Goal: Communication & Community: Answer question/provide support

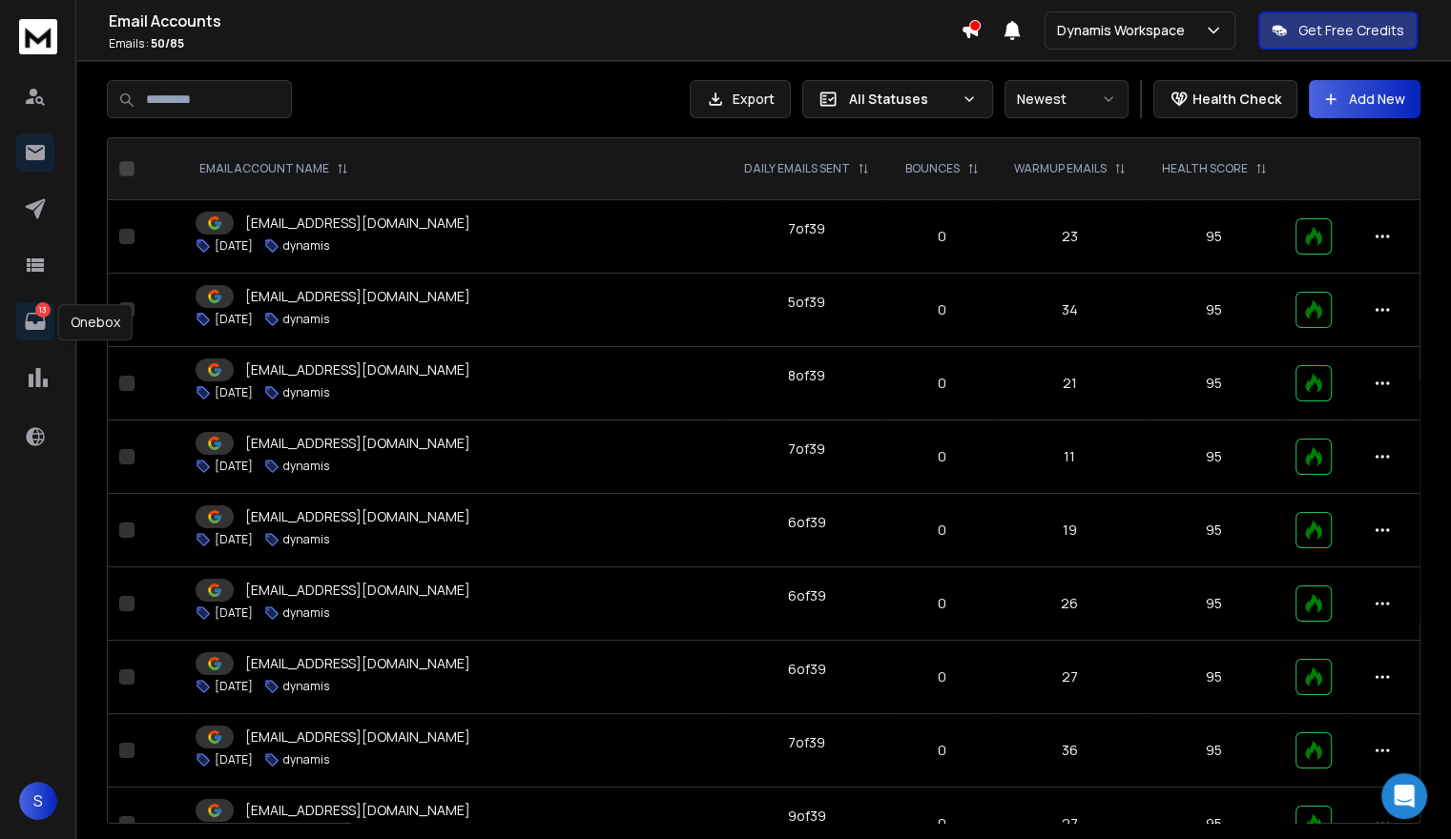
click at [37, 313] on p "13" at bounding box center [42, 309] width 15 height 15
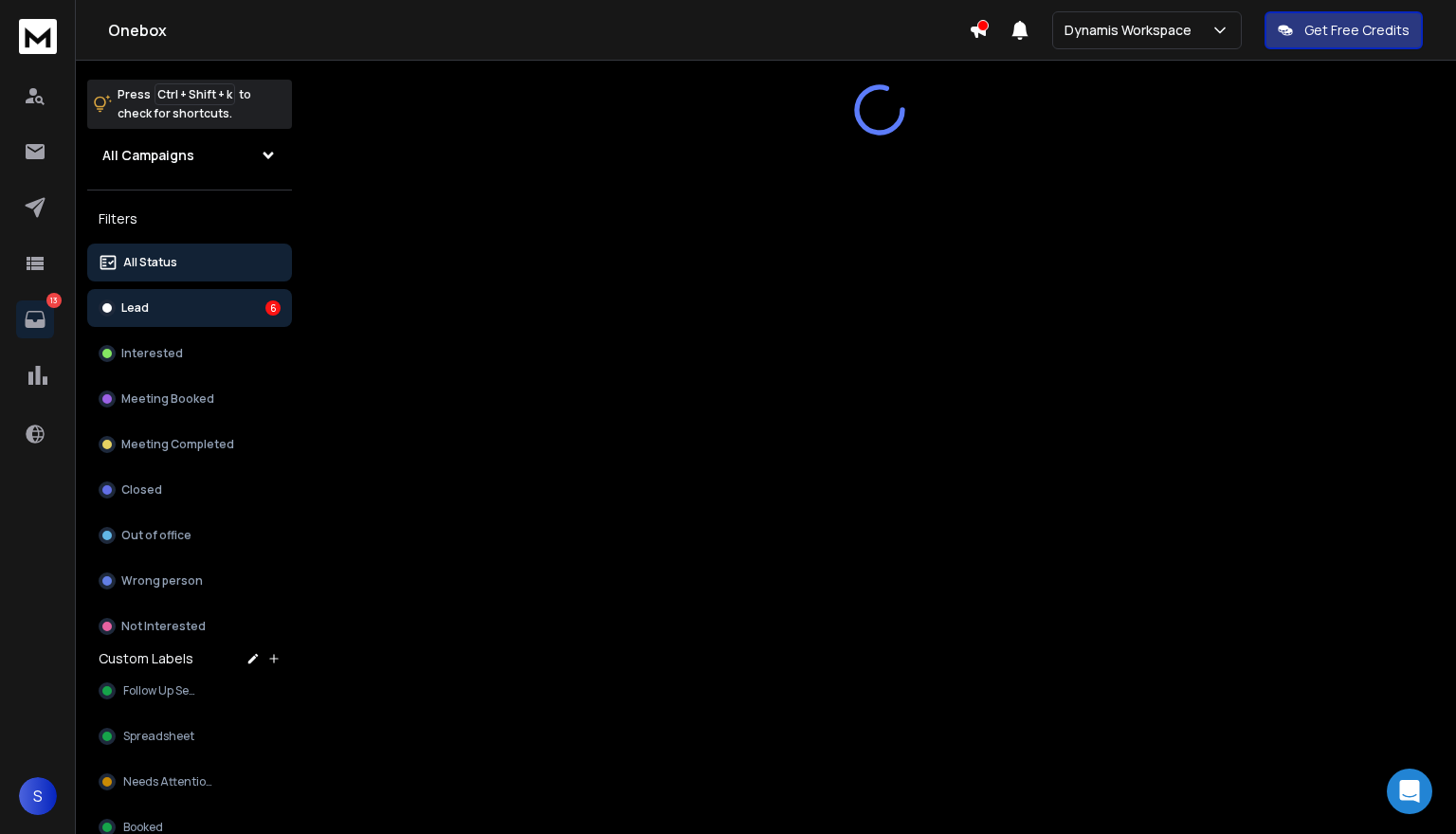
click at [167, 318] on button "Lead 6" at bounding box center [190, 308] width 205 height 38
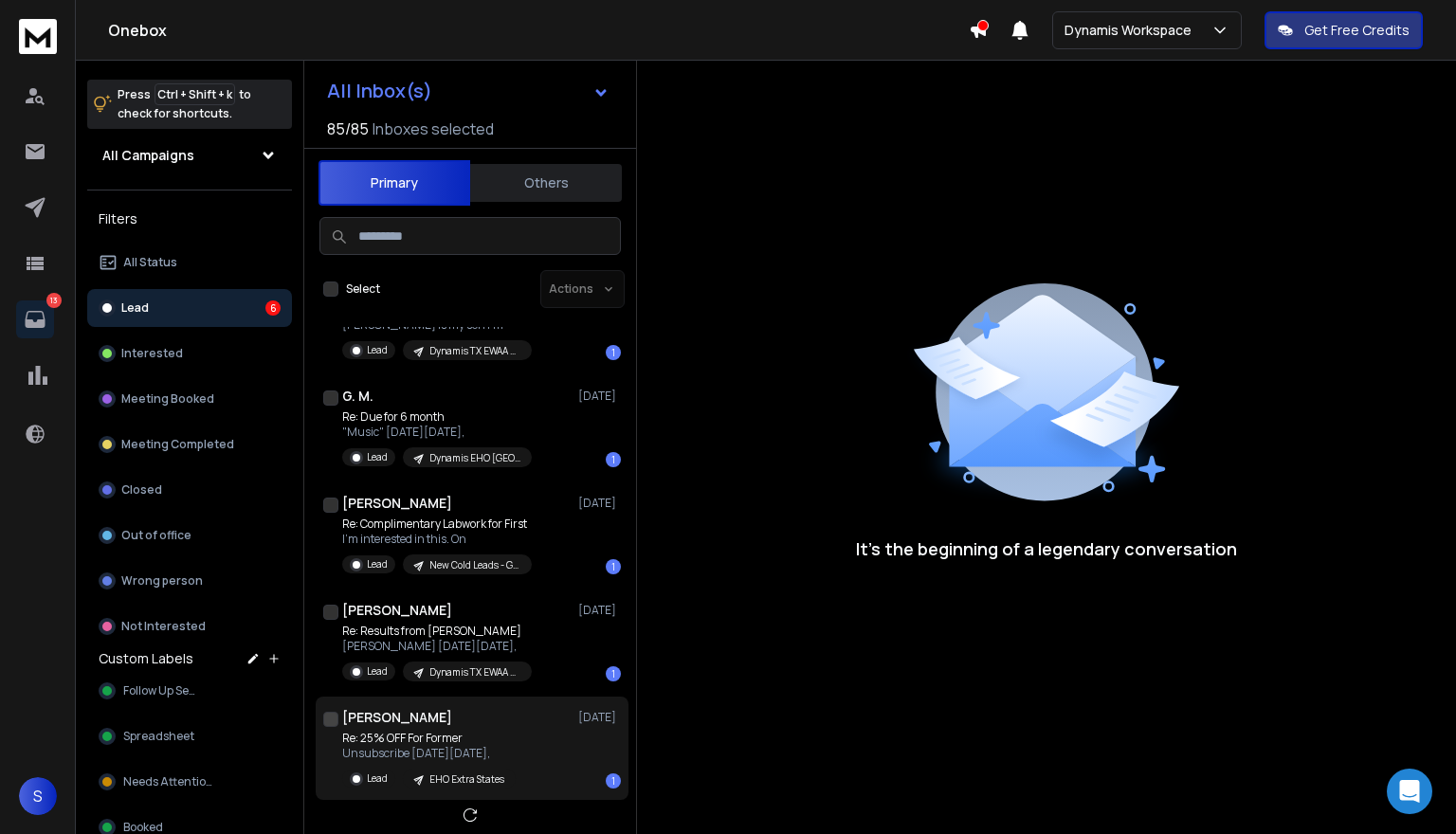
scroll to position [151, 0]
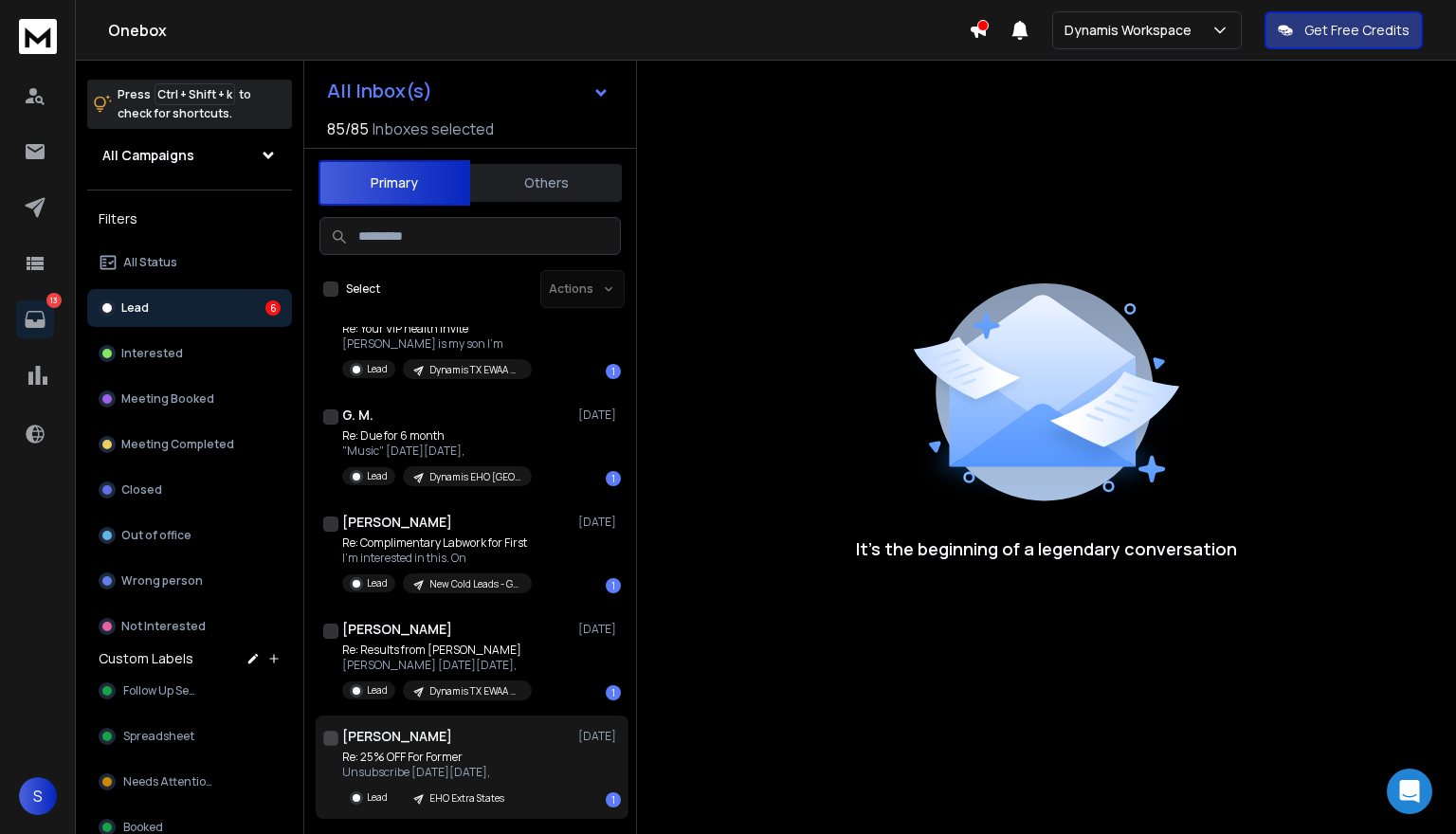
click at [465, 722] on div "[PERSON_NAME] [DATE] Re: 25% OFF For Former Unsubscribe [DATE][DATE], Lead EHO …" at bounding box center [472, 767] width 313 height 103
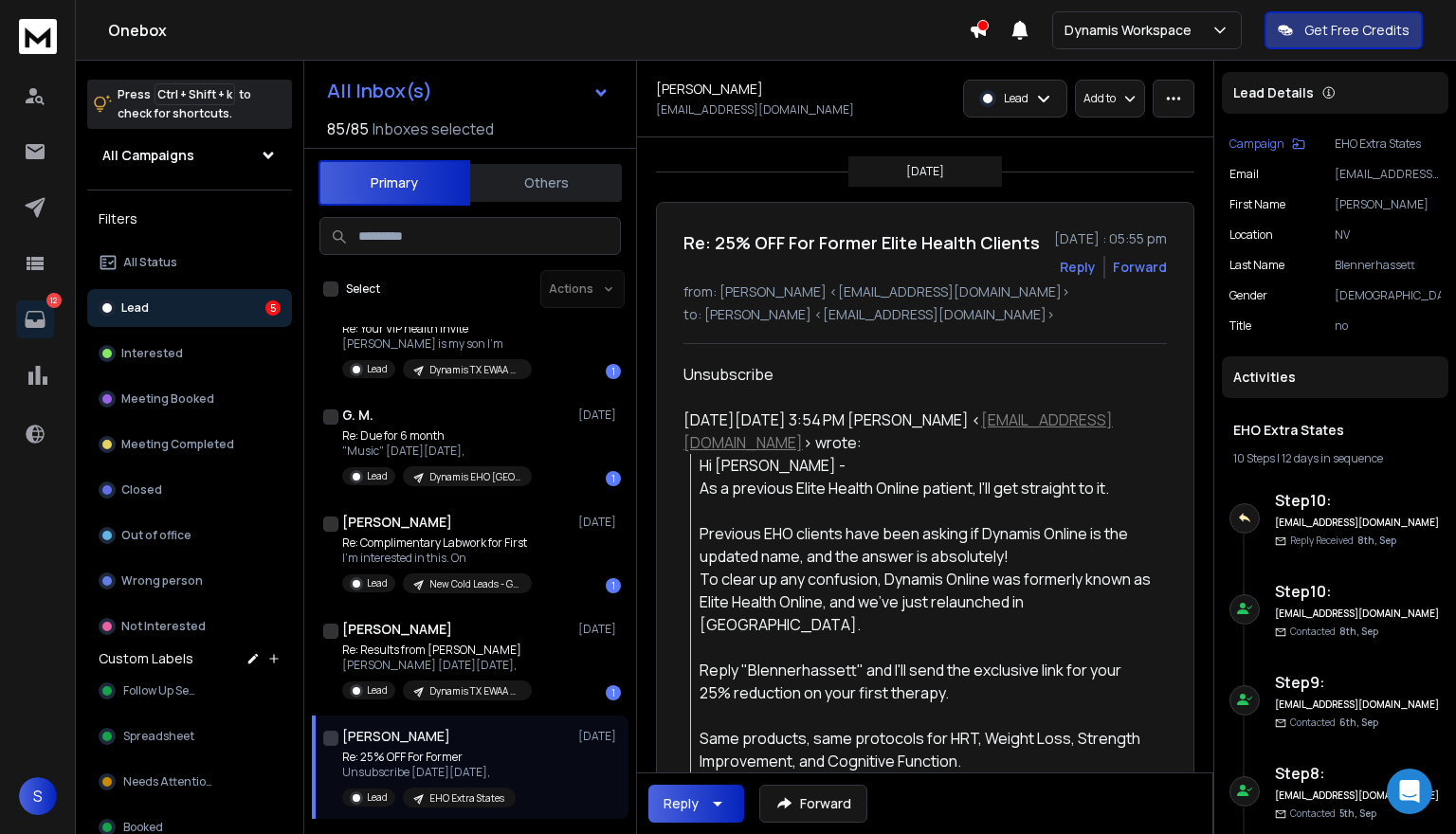
click at [1166, 102] on icon "button" at bounding box center [1173, 98] width 17 height 17
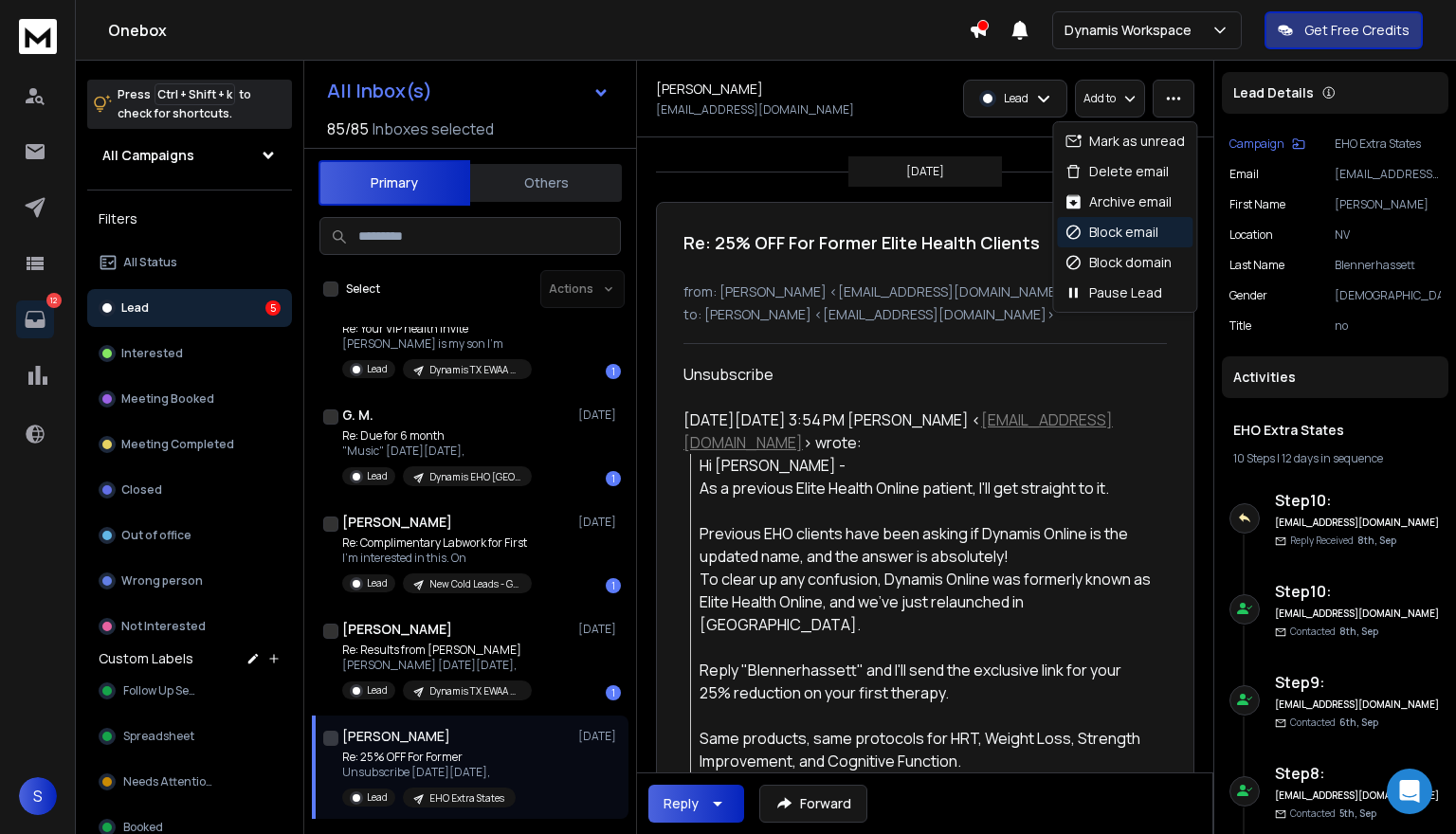
click at [1142, 230] on div "Block email" at bounding box center [1111, 232] width 93 height 19
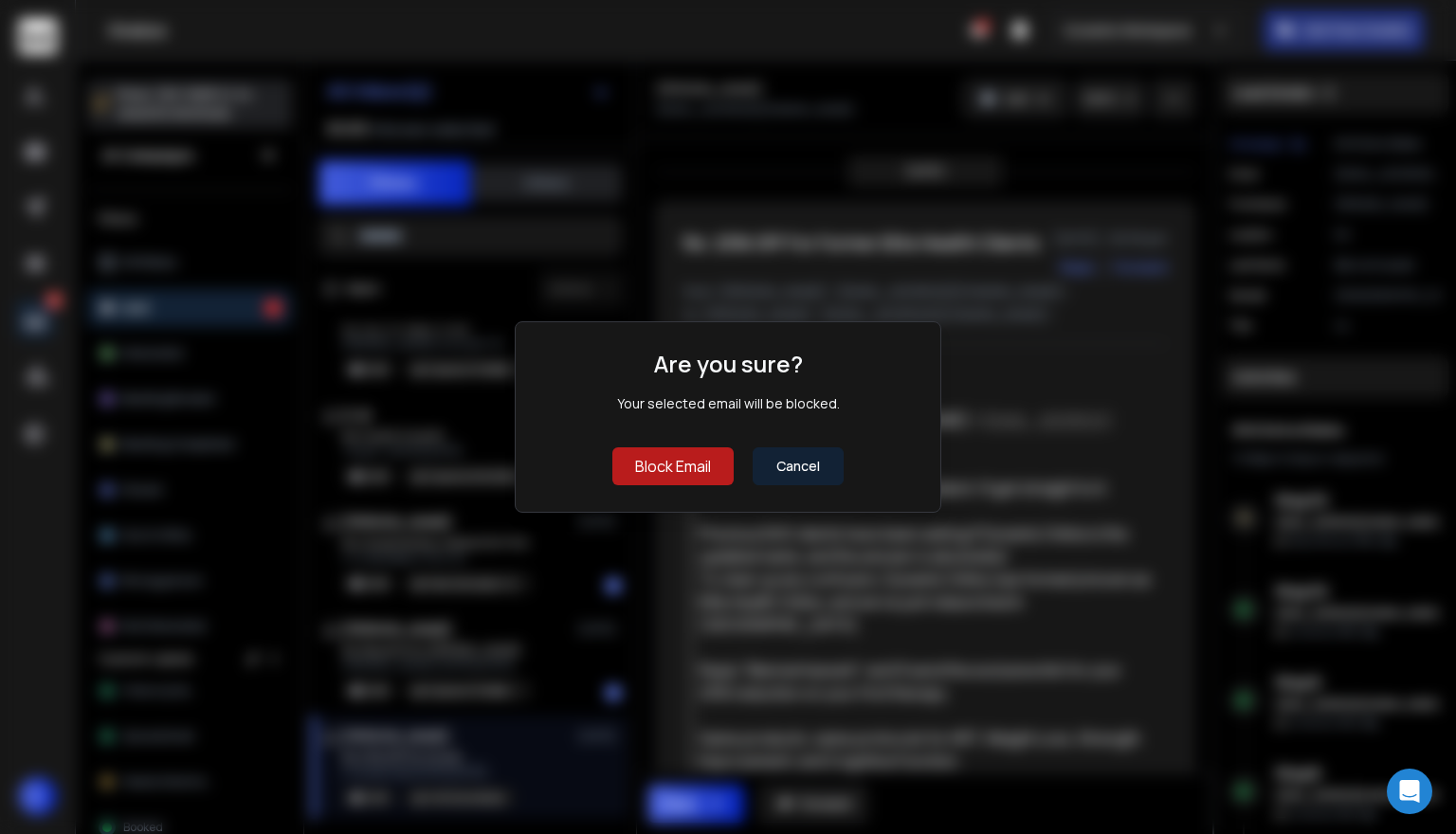
click at [675, 478] on button "Block Email" at bounding box center [673, 466] width 121 height 38
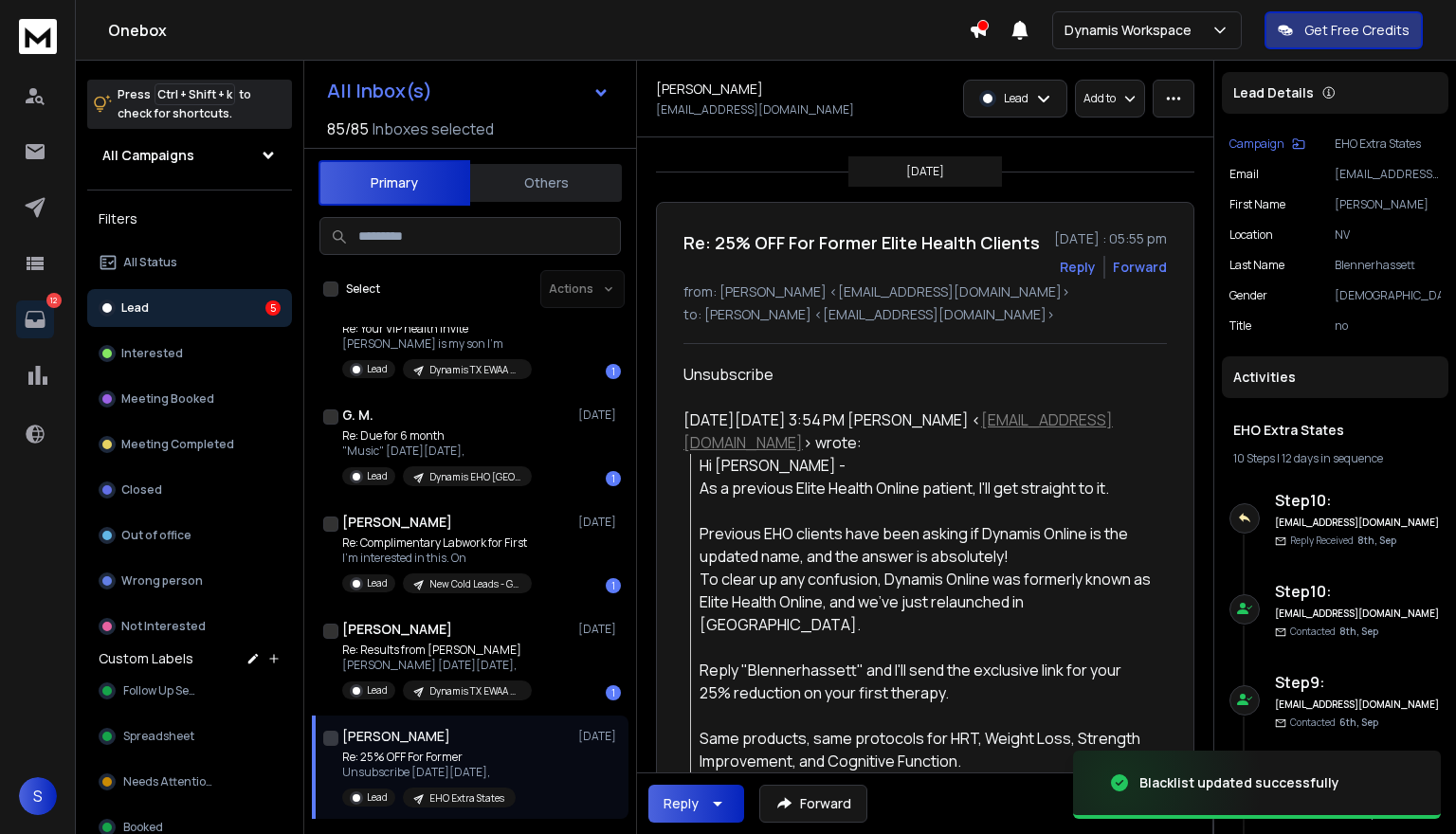
click at [1186, 91] on button "button" at bounding box center [1174, 98] width 42 height 38
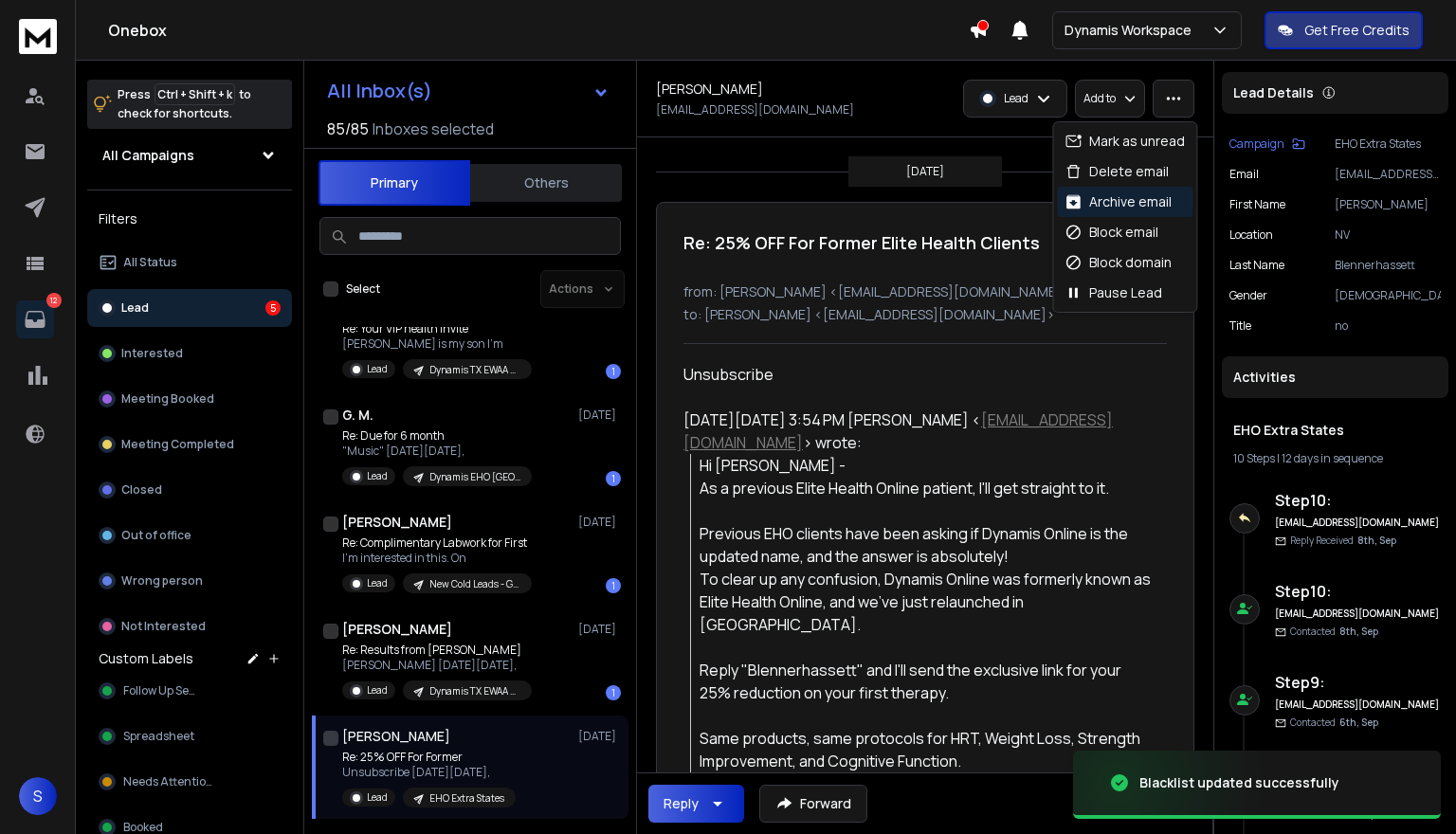
click at [1151, 207] on div "Archive email" at bounding box center [1118, 202] width 107 height 19
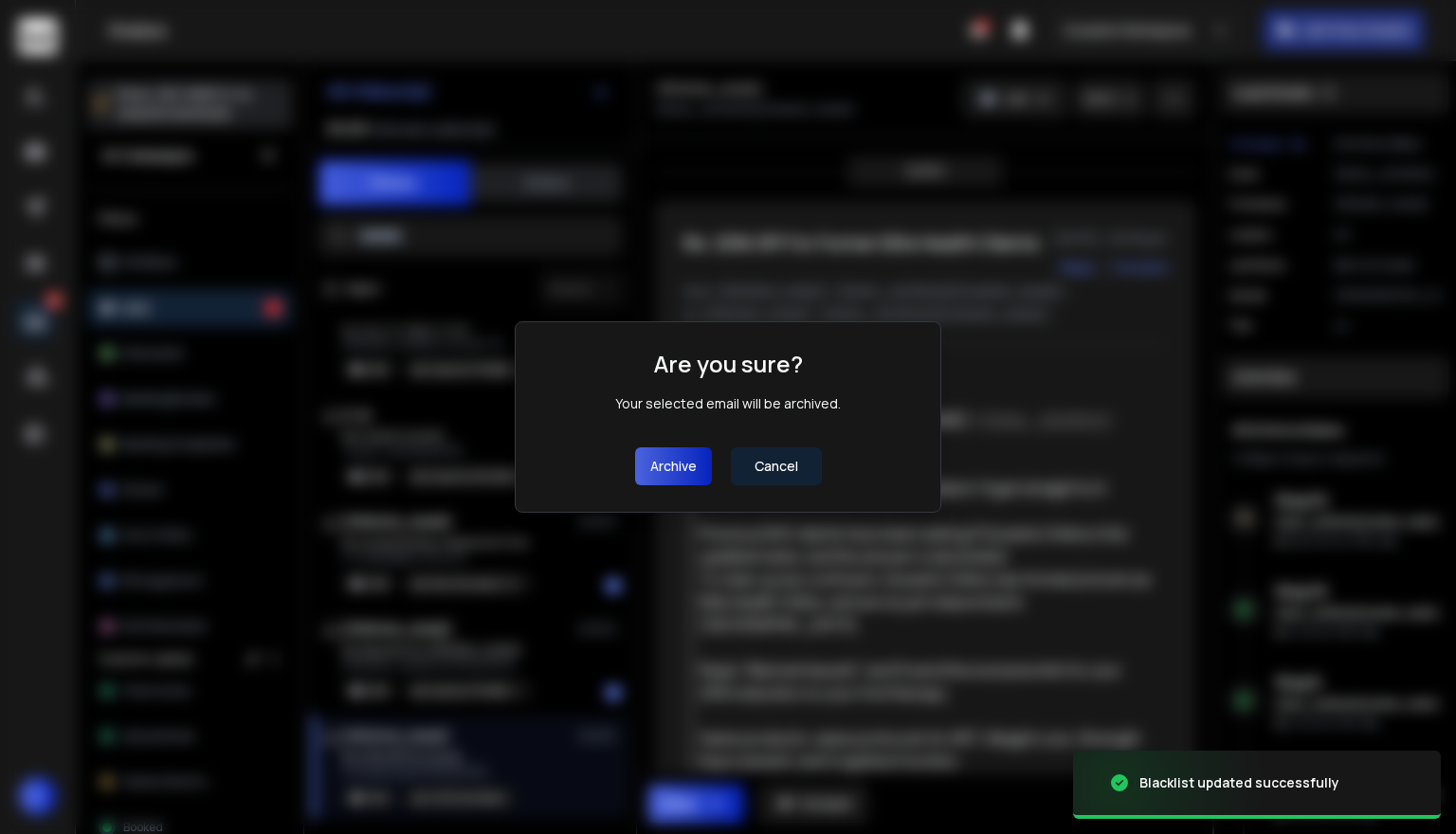
click at [676, 459] on p "archive" at bounding box center [673, 466] width 47 height 19
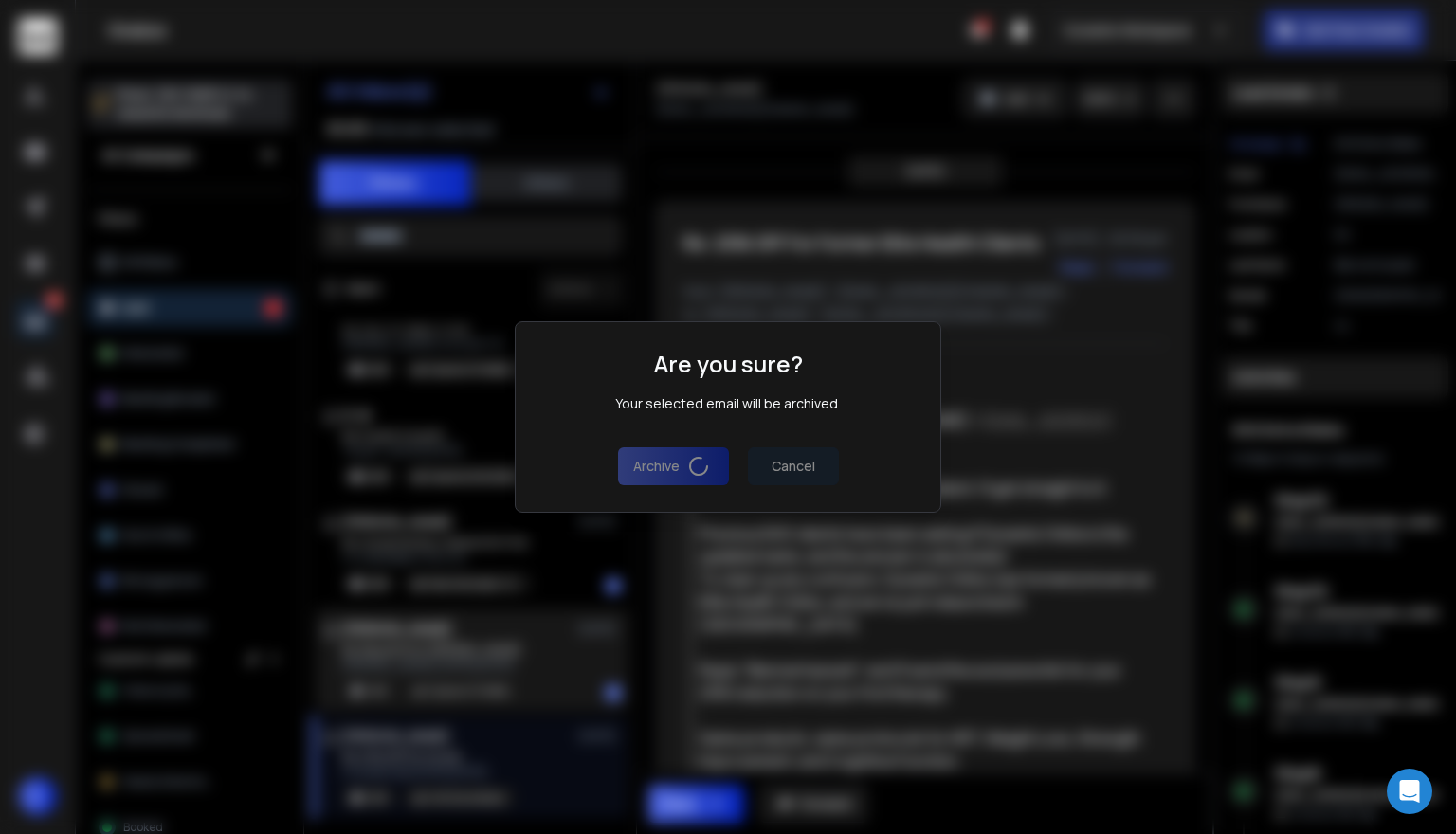
scroll to position [43, 0]
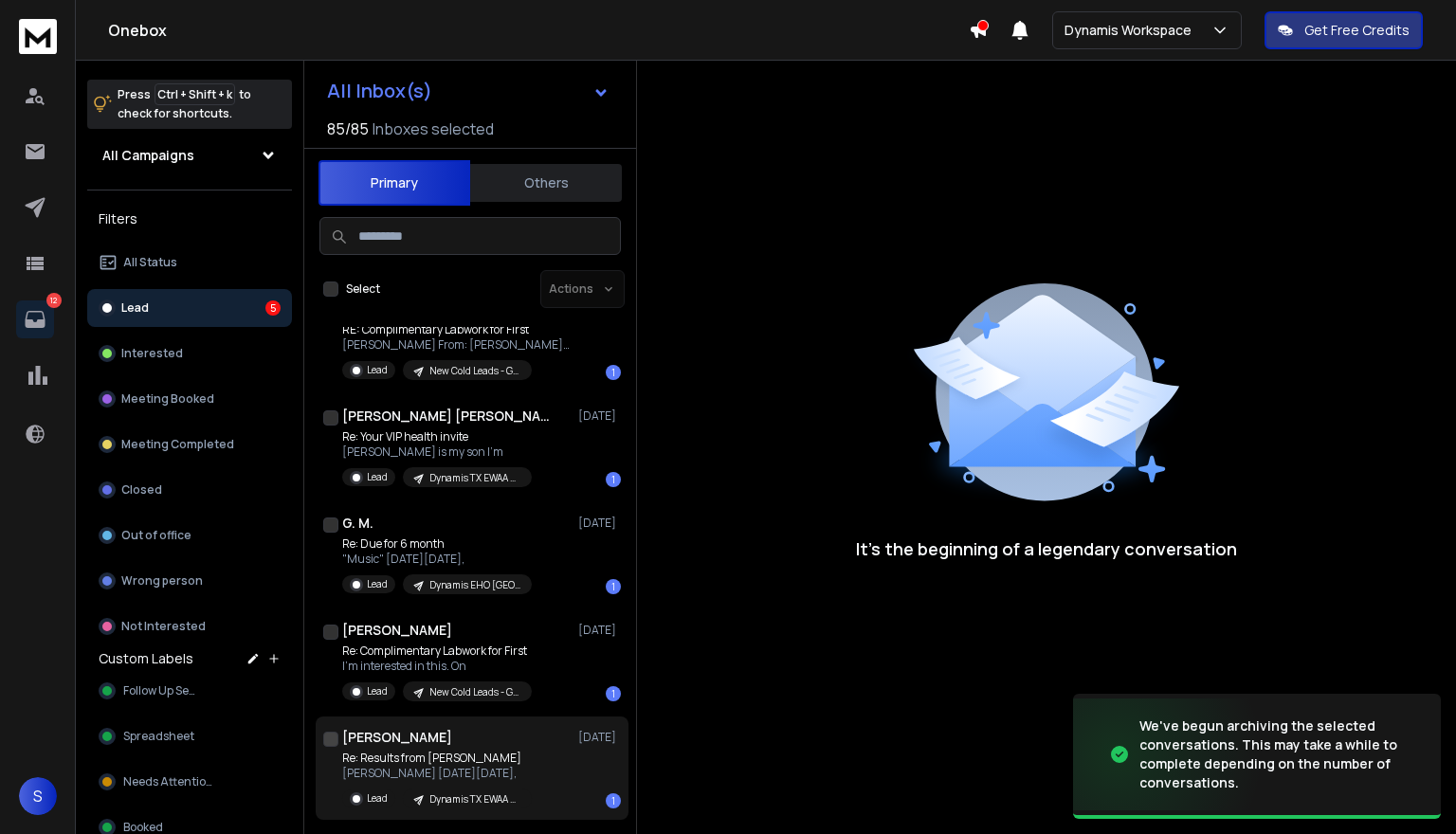
click at [411, 737] on h1 "[PERSON_NAME]" at bounding box center [397, 737] width 110 height 19
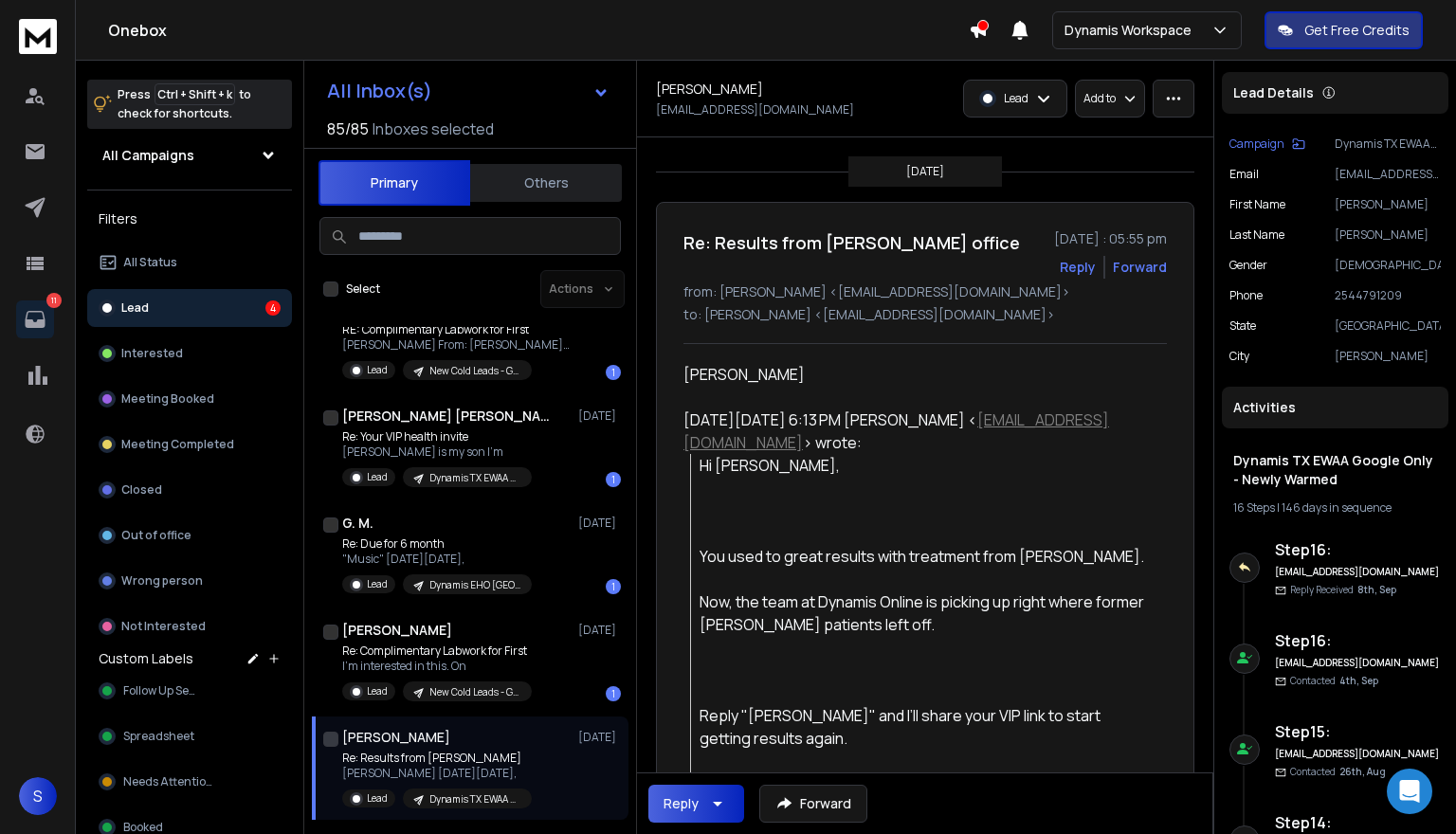
click at [1074, 264] on button "Reply" at bounding box center [1077, 266] width 36 height 19
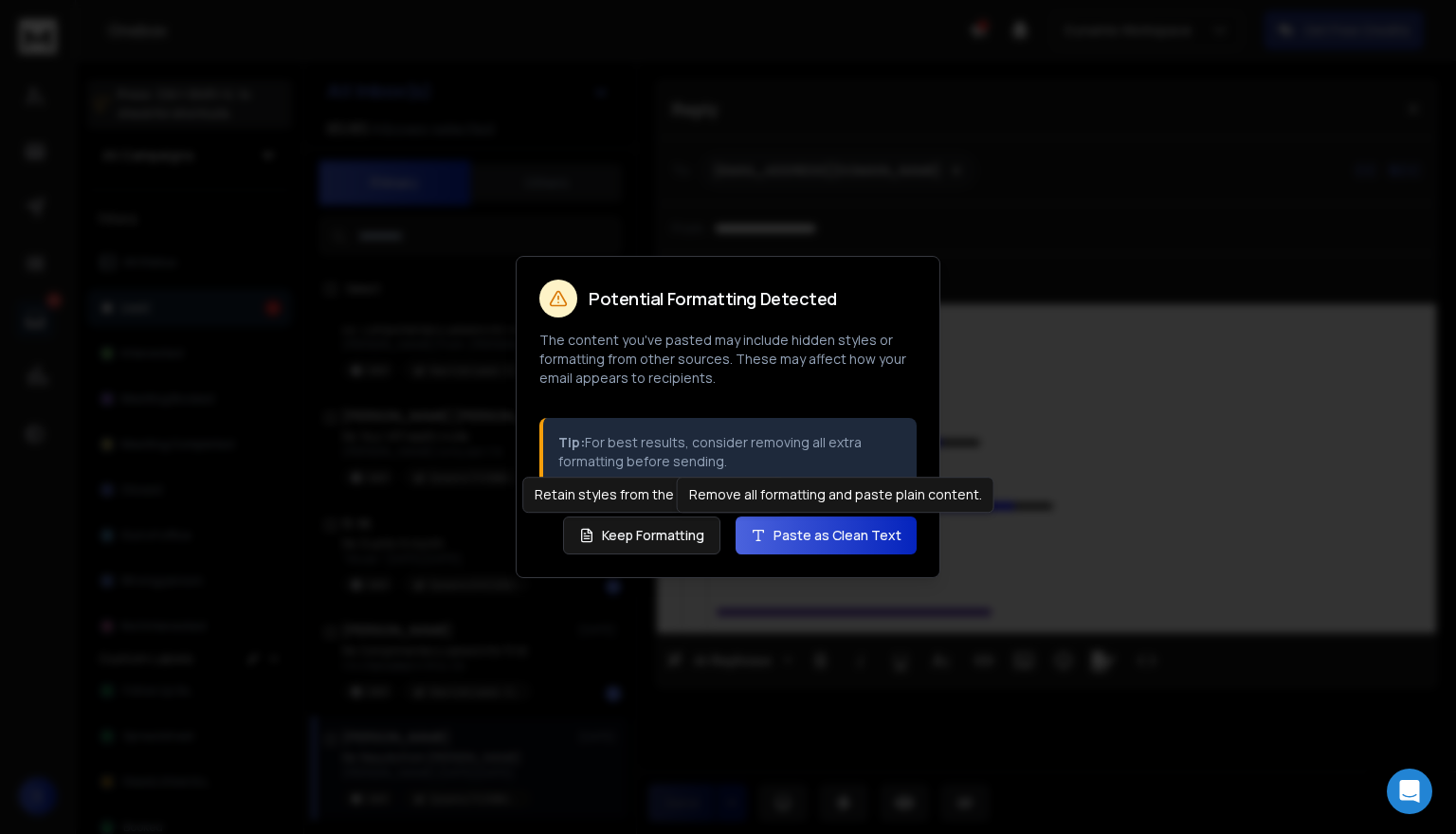
click at [795, 545] on button "Paste as Clean Text" at bounding box center [826, 536] width 181 height 38
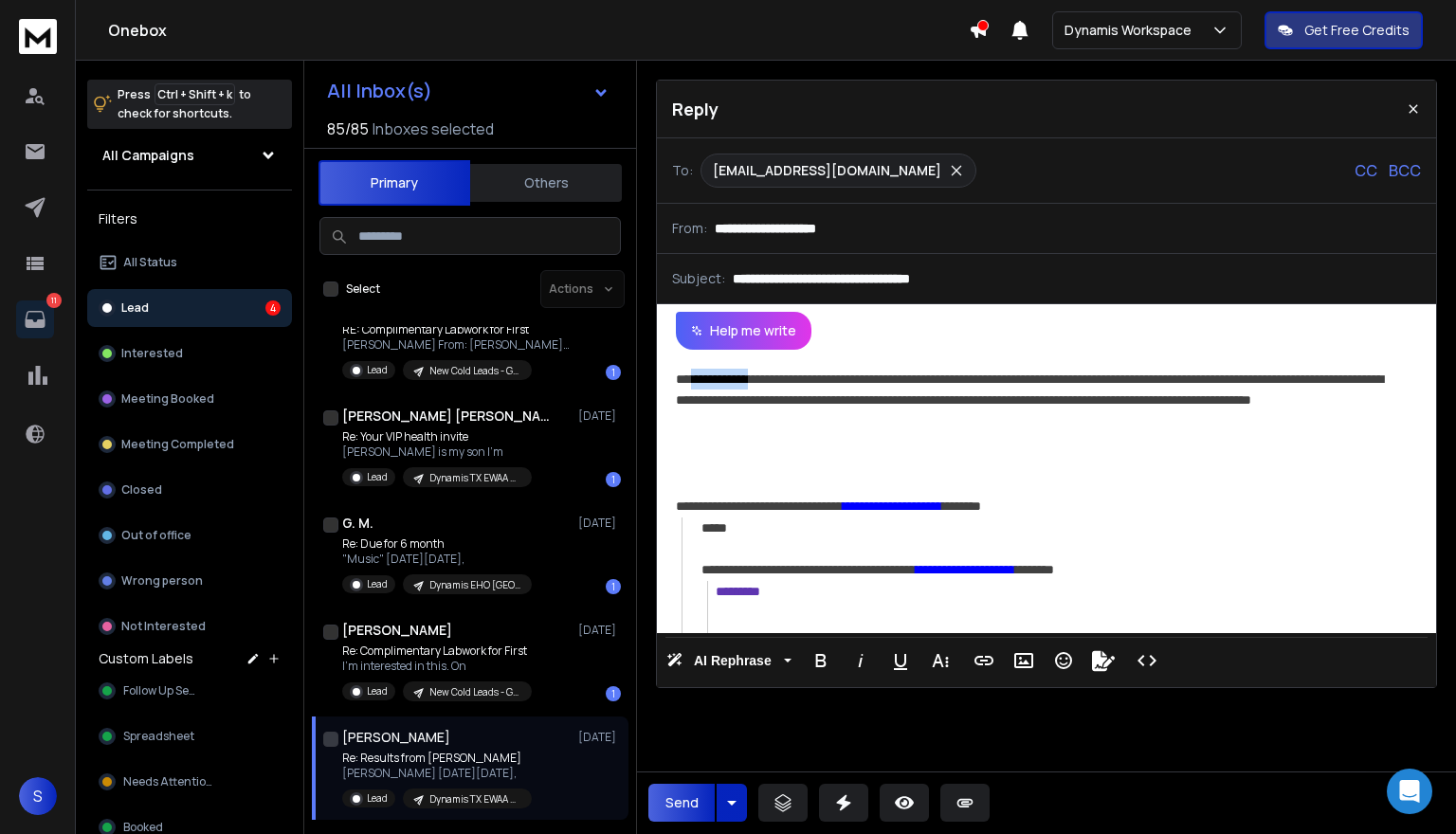
drag, startPoint x: 765, startPoint y: 378, endPoint x: 691, endPoint y: 368, distance: 74.7
click at [691, 368] on div "**********" at bounding box center [1047, 491] width 779 height 283
click at [682, 804] on button "Send" at bounding box center [681, 803] width 67 height 38
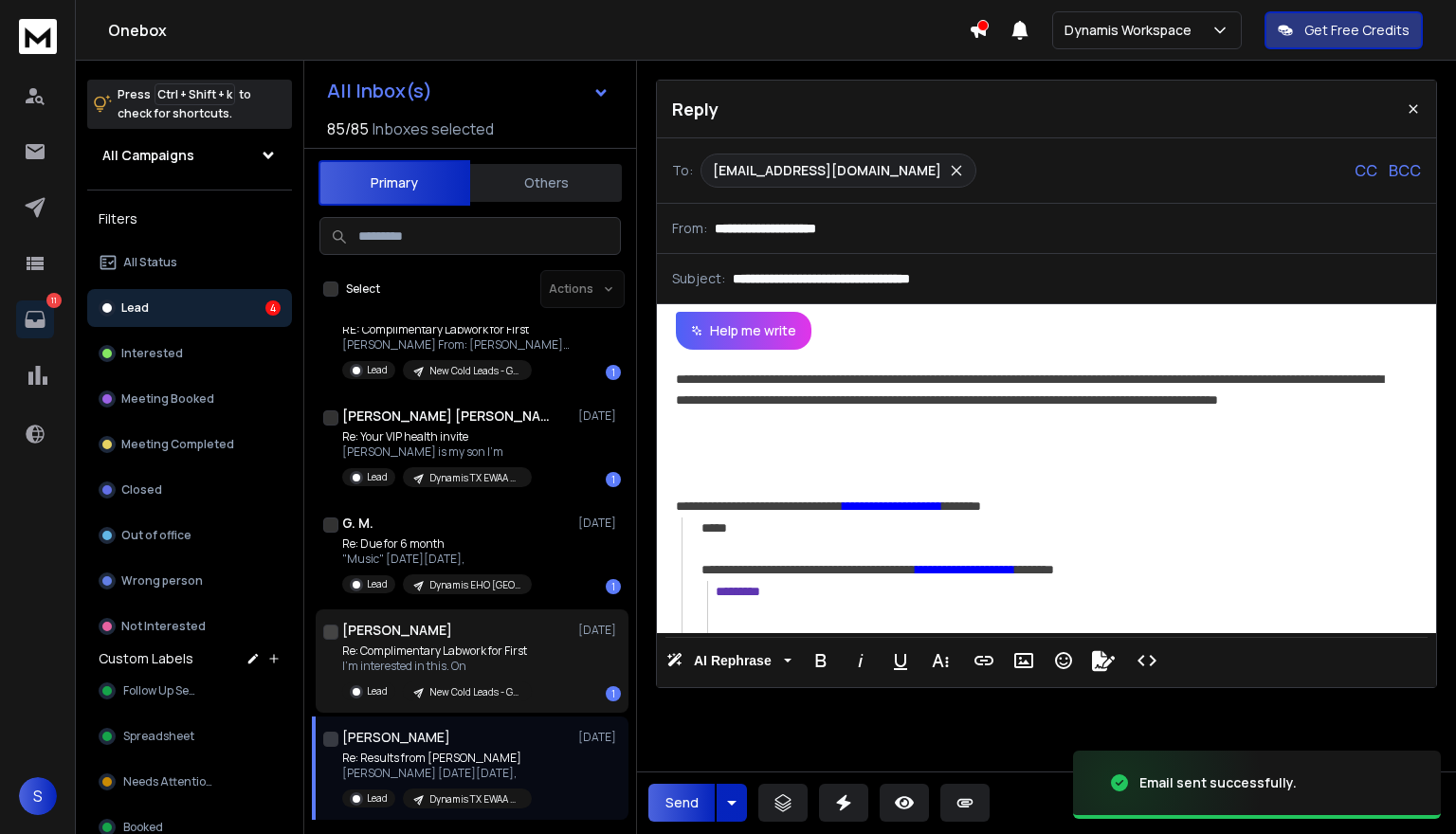
click at [443, 660] on p "I’m interested in this. On" at bounding box center [436, 666] width 190 height 15
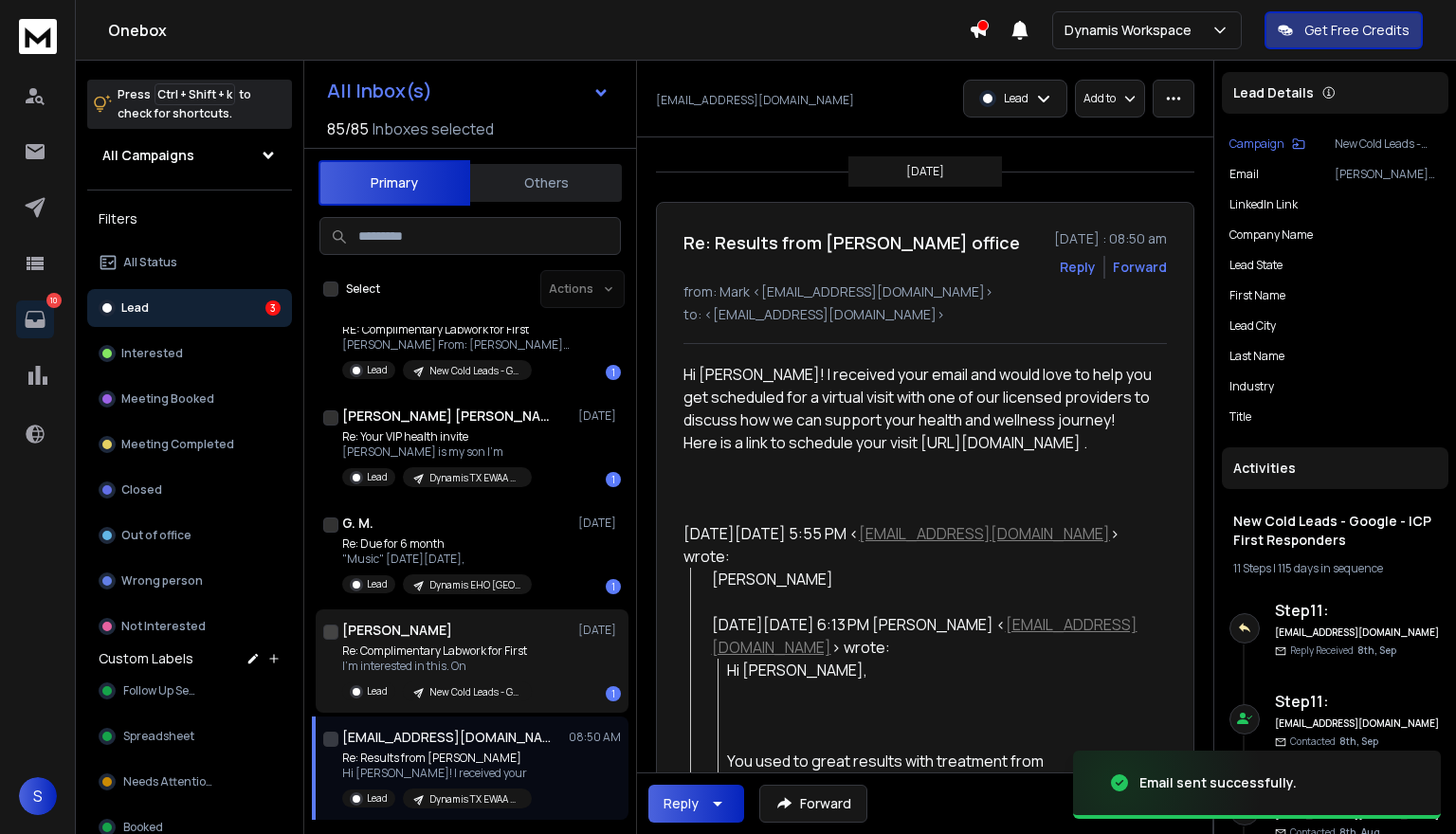
click at [383, 645] on p "Re: Complimentary Labwork for First" at bounding box center [436, 651] width 190 height 15
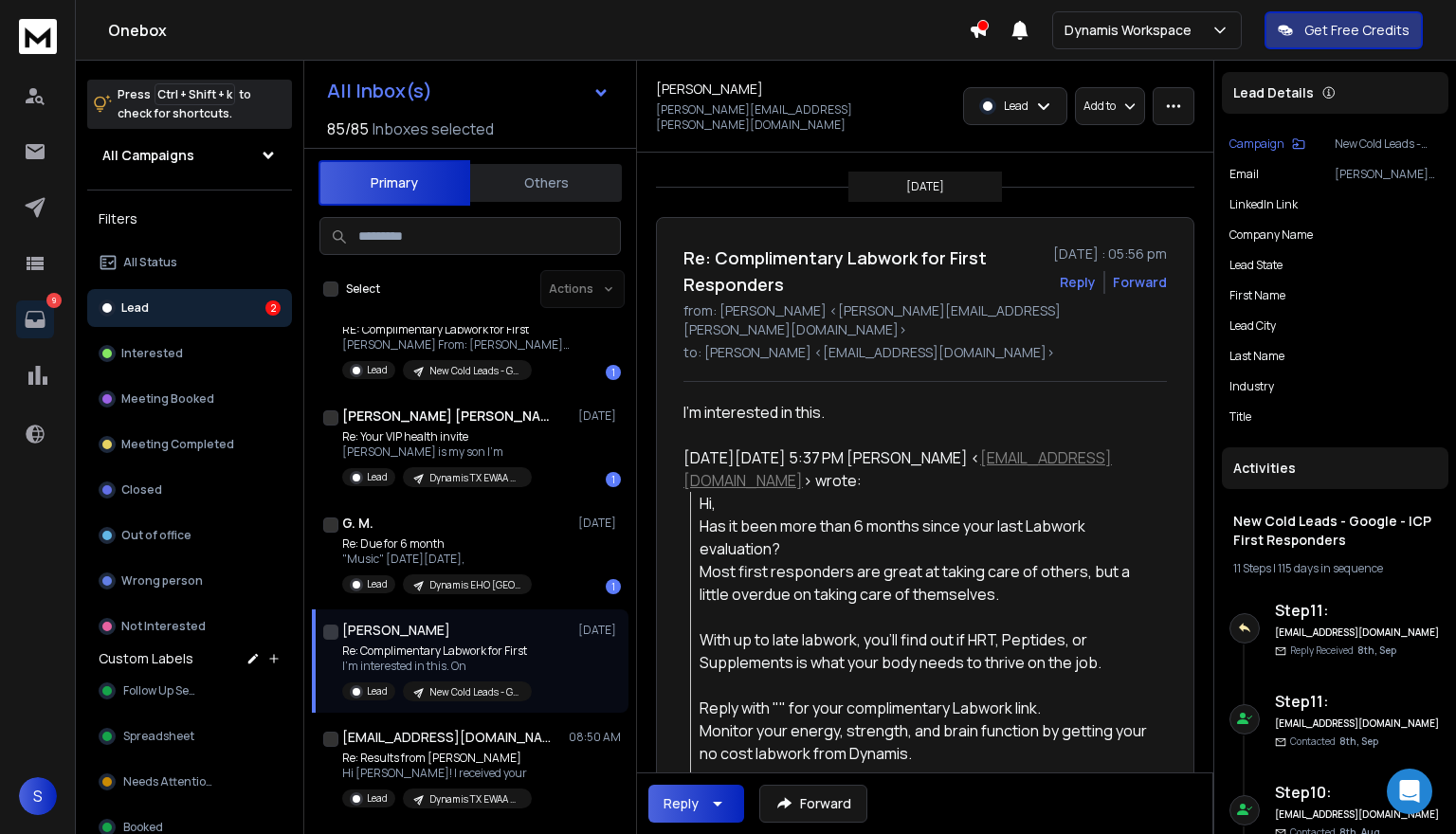
click at [1081, 273] on button "Reply" at bounding box center [1077, 282] width 36 height 19
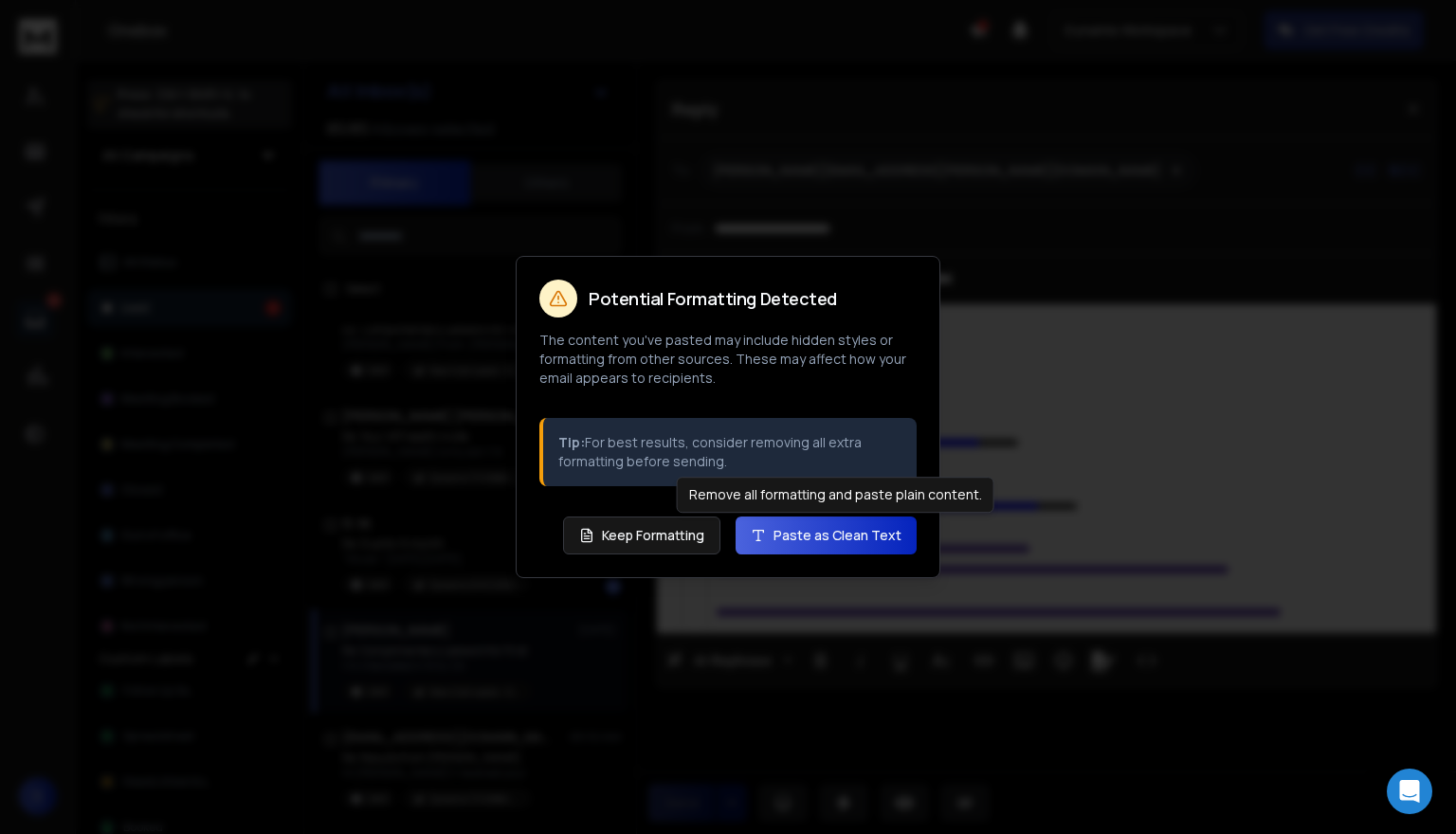
click at [833, 535] on button "Paste as Clean Text" at bounding box center [826, 536] width 181 height 38
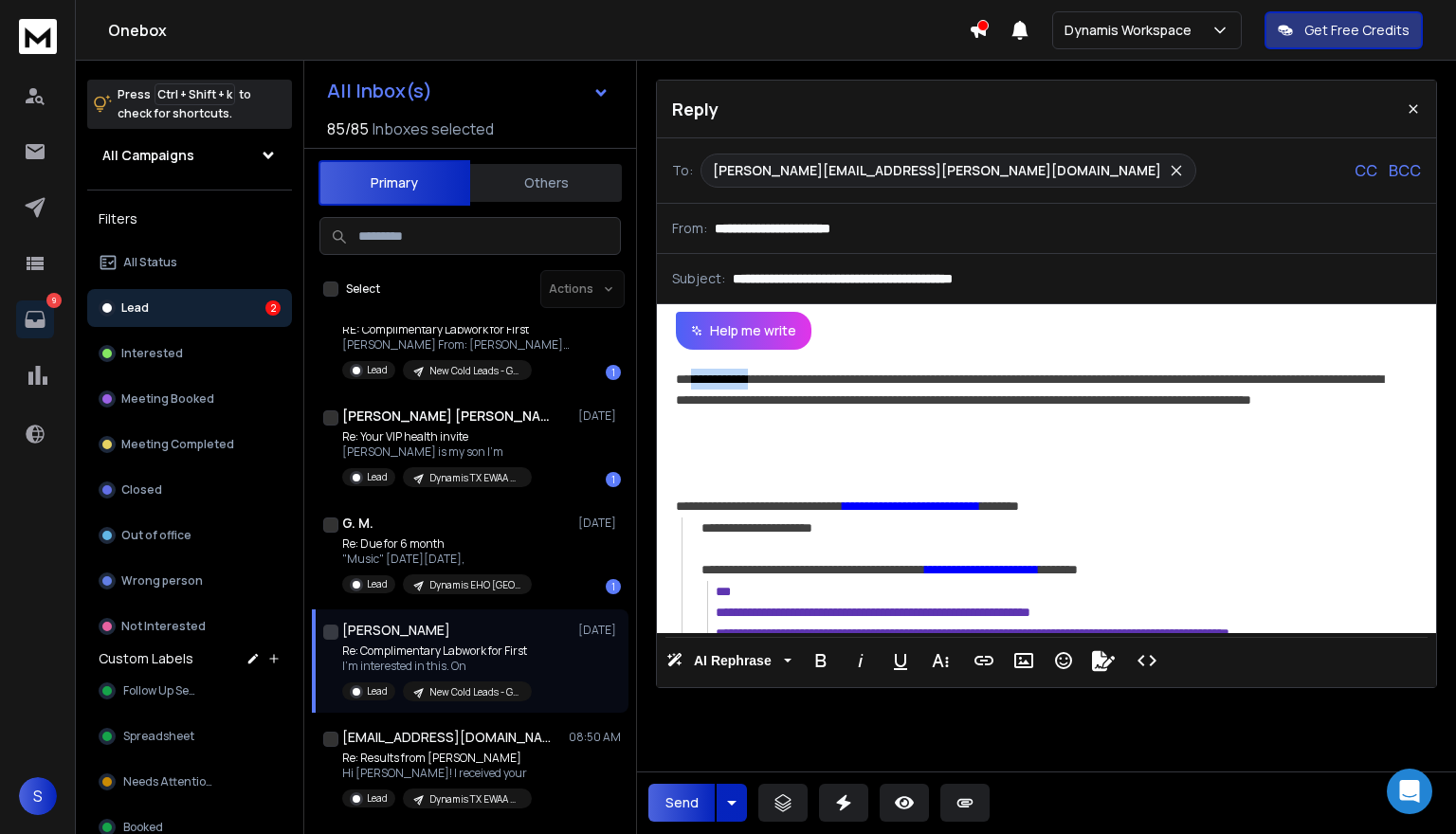
drag, startPoint x: 759, startPoint y: 376, endPoint x: 690, endPoint y: 366, distance: 69.7
click at [690, 366] on div "**********" at bounding box center [1047, 491] width 779 height 283
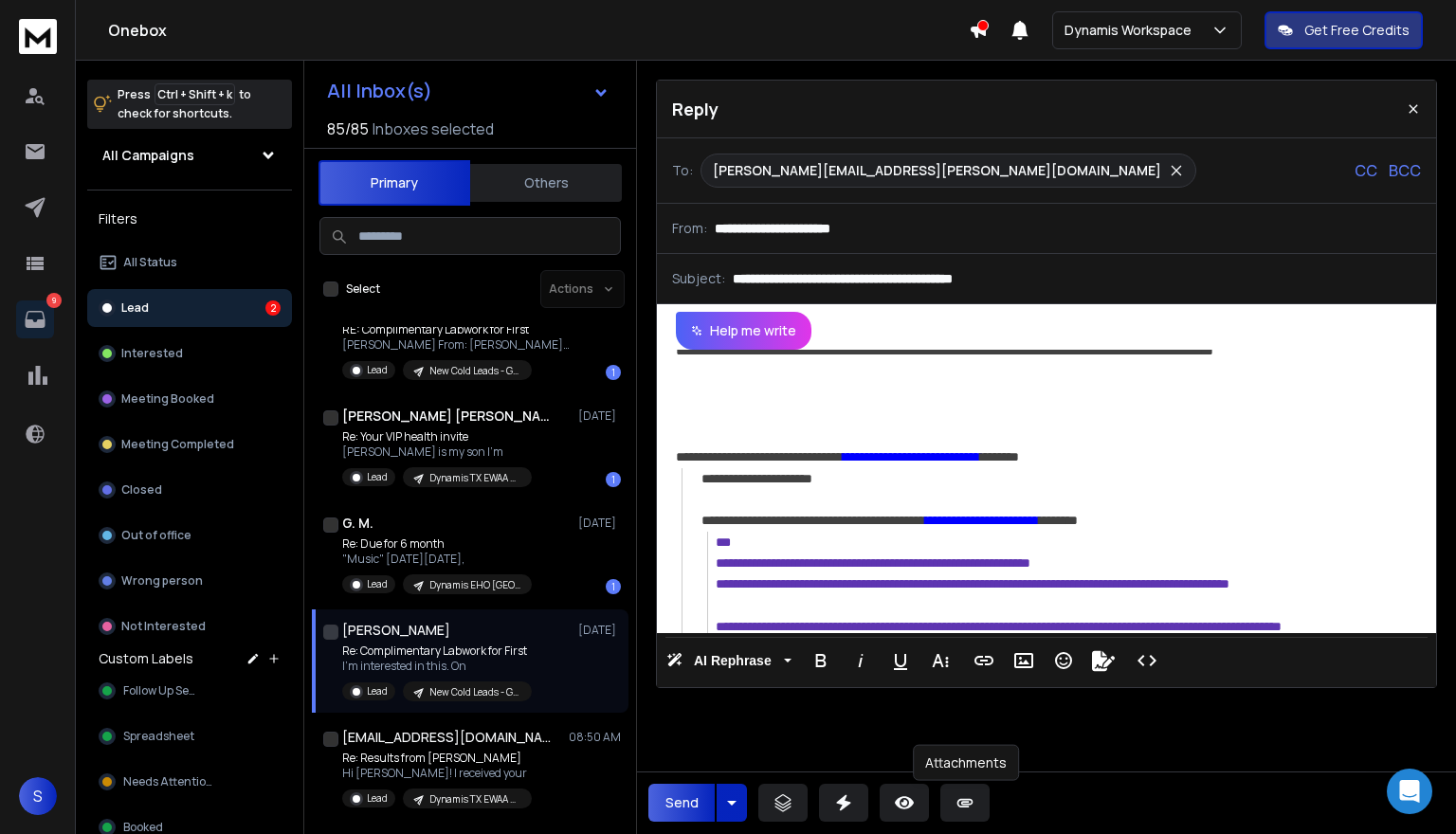
scroll to position [94, 0]
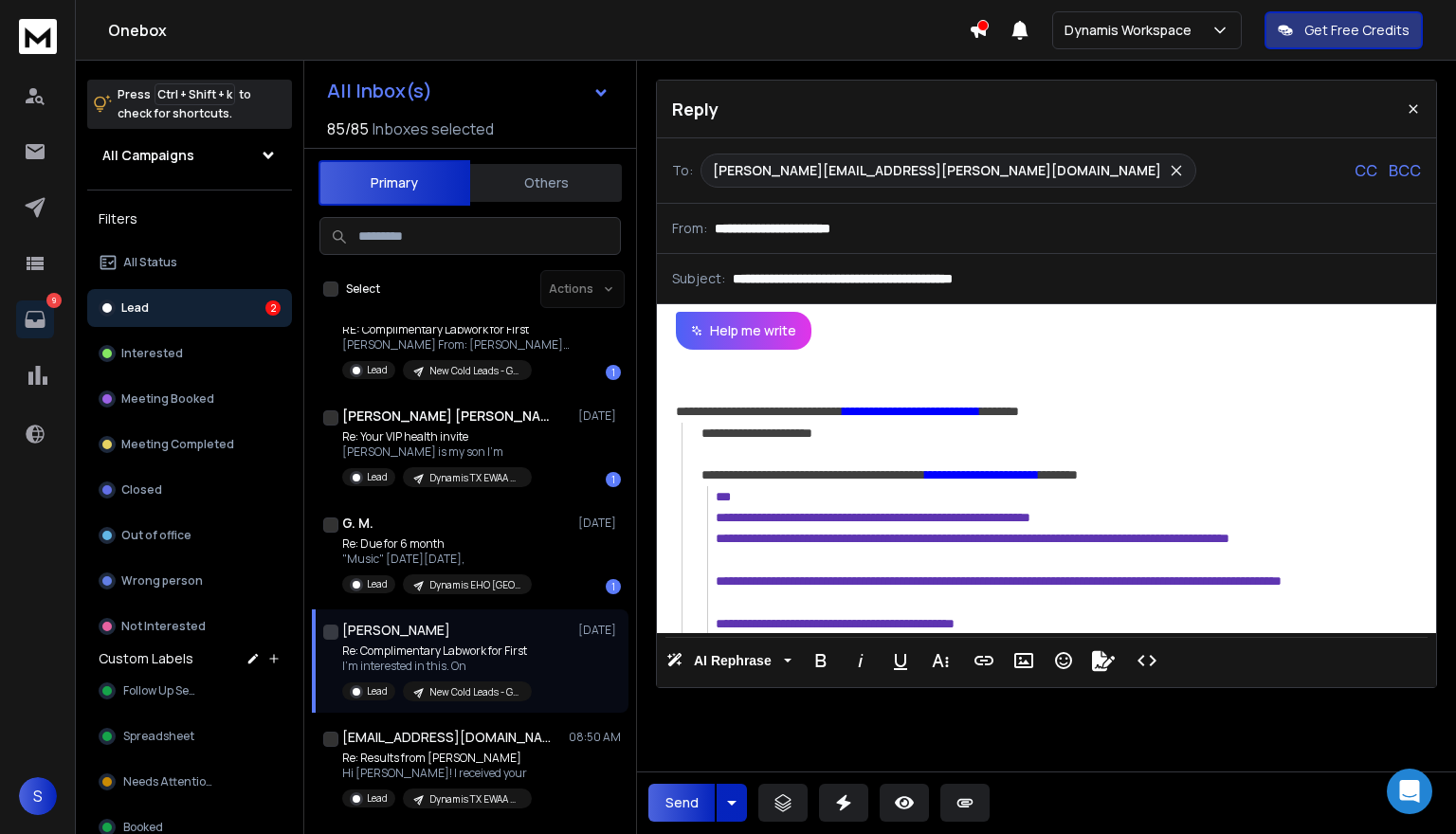
click at [686, 792] on button "Send" at bounding box center [681, 803] width 67 height 38
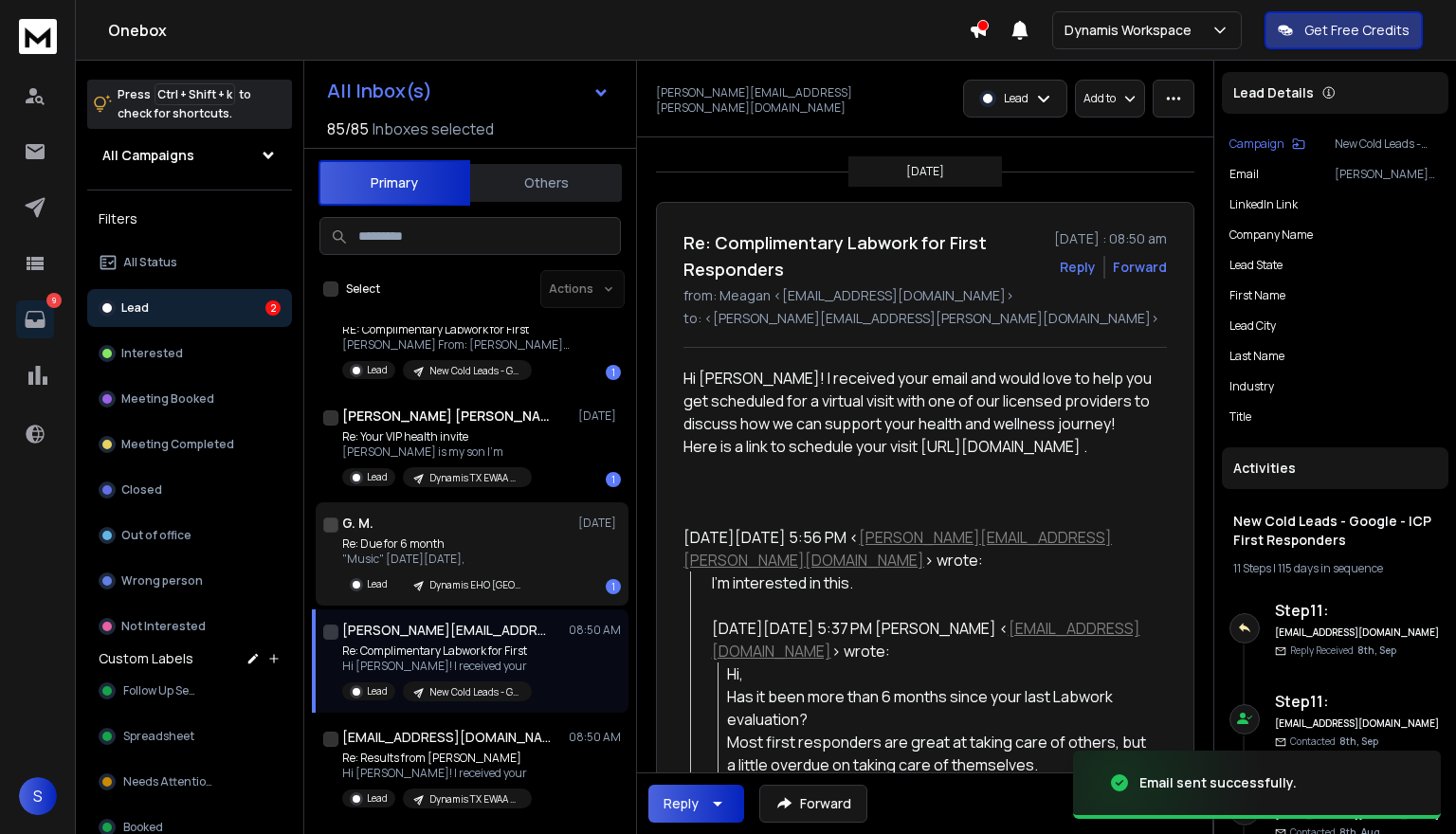
click at [447, 553] on p ""Music" [DATE][DATE]," at bounding box center [436, 559] width 190 height 15
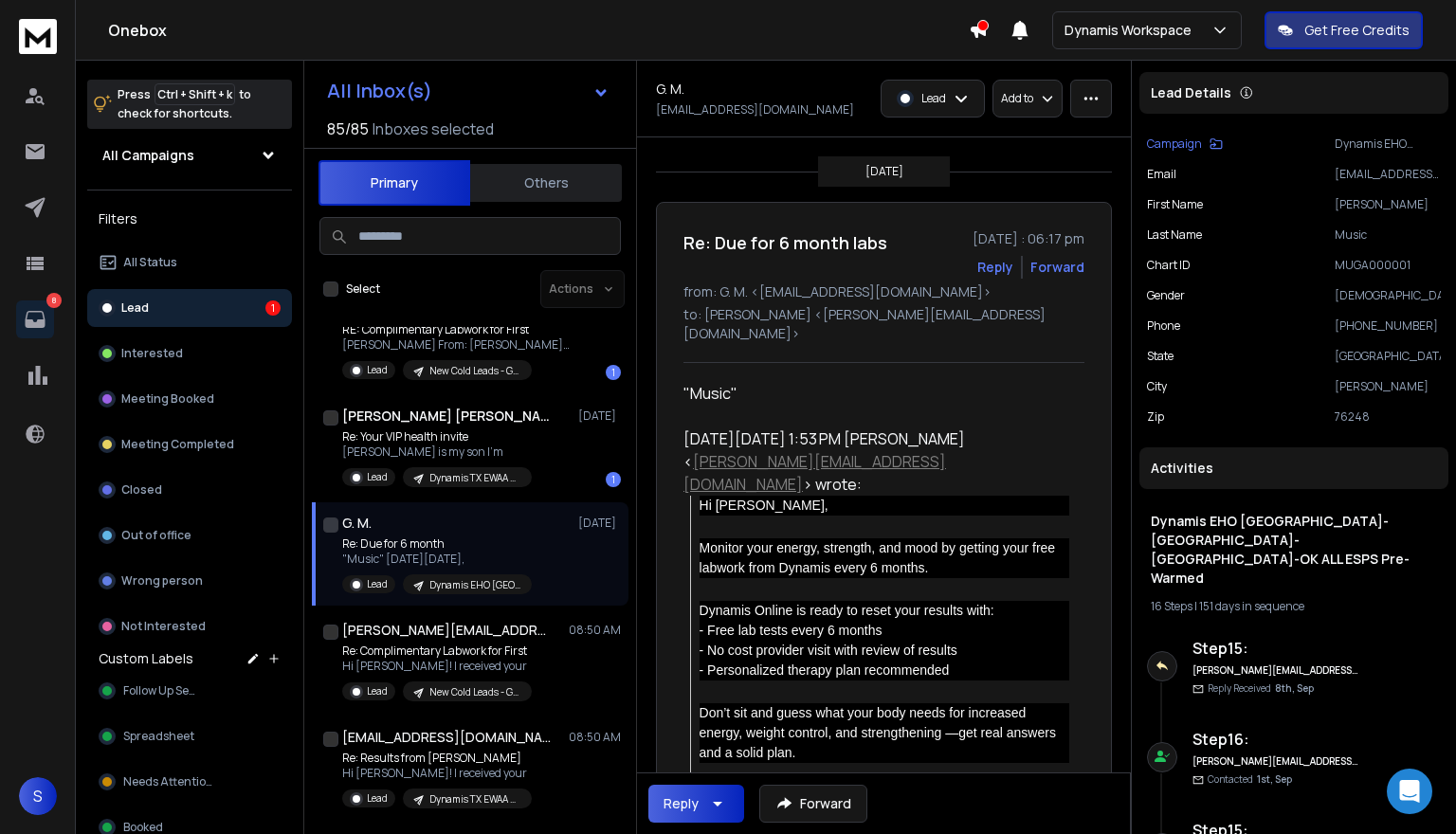
click at [1013, 269] on button "Reply" at bounding box center [995, 266] width 36 height 19
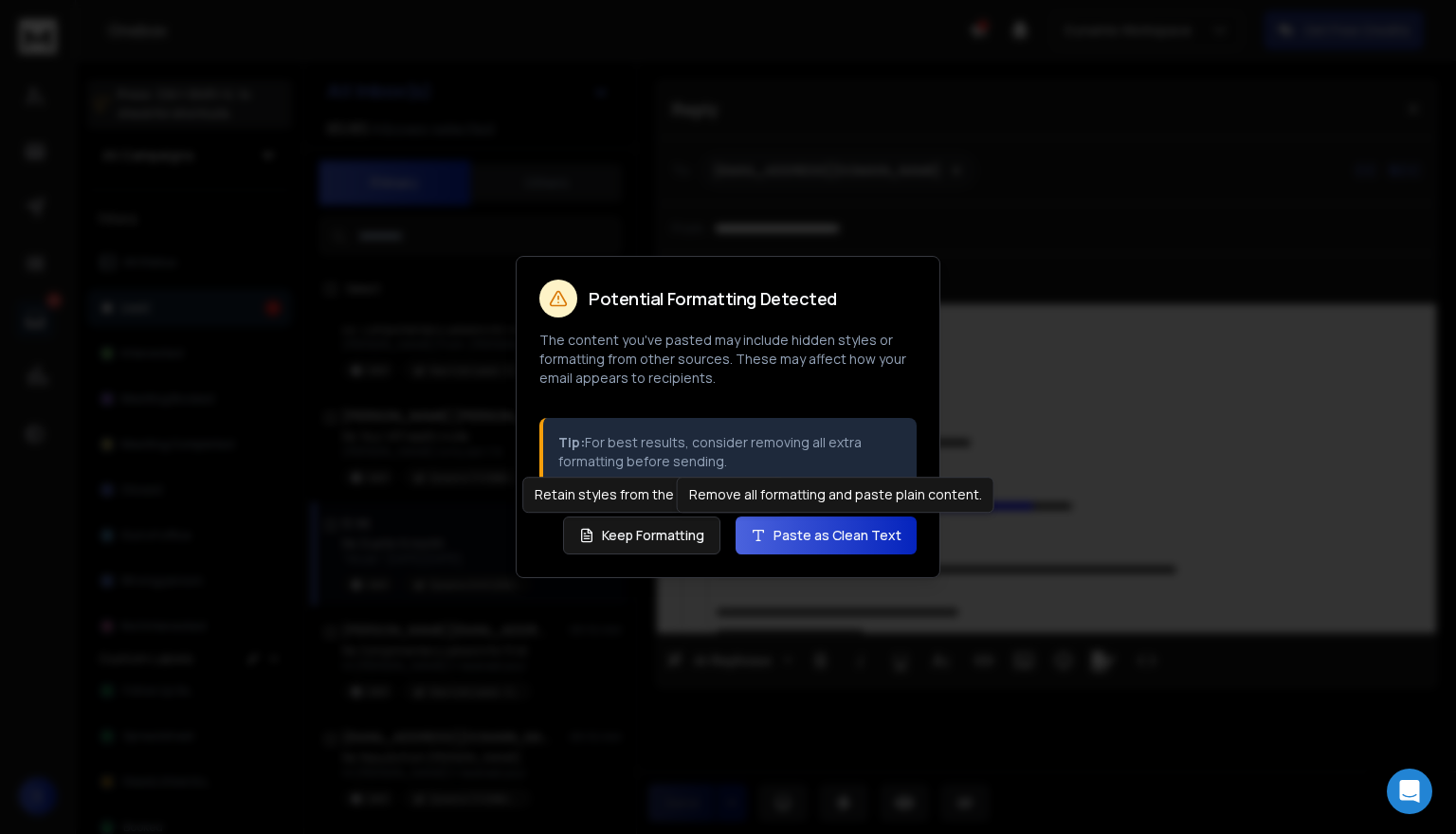
click at [872, 524] on button "Paste as Clean Text" at bounding box center [826, 536] width 181 height 38
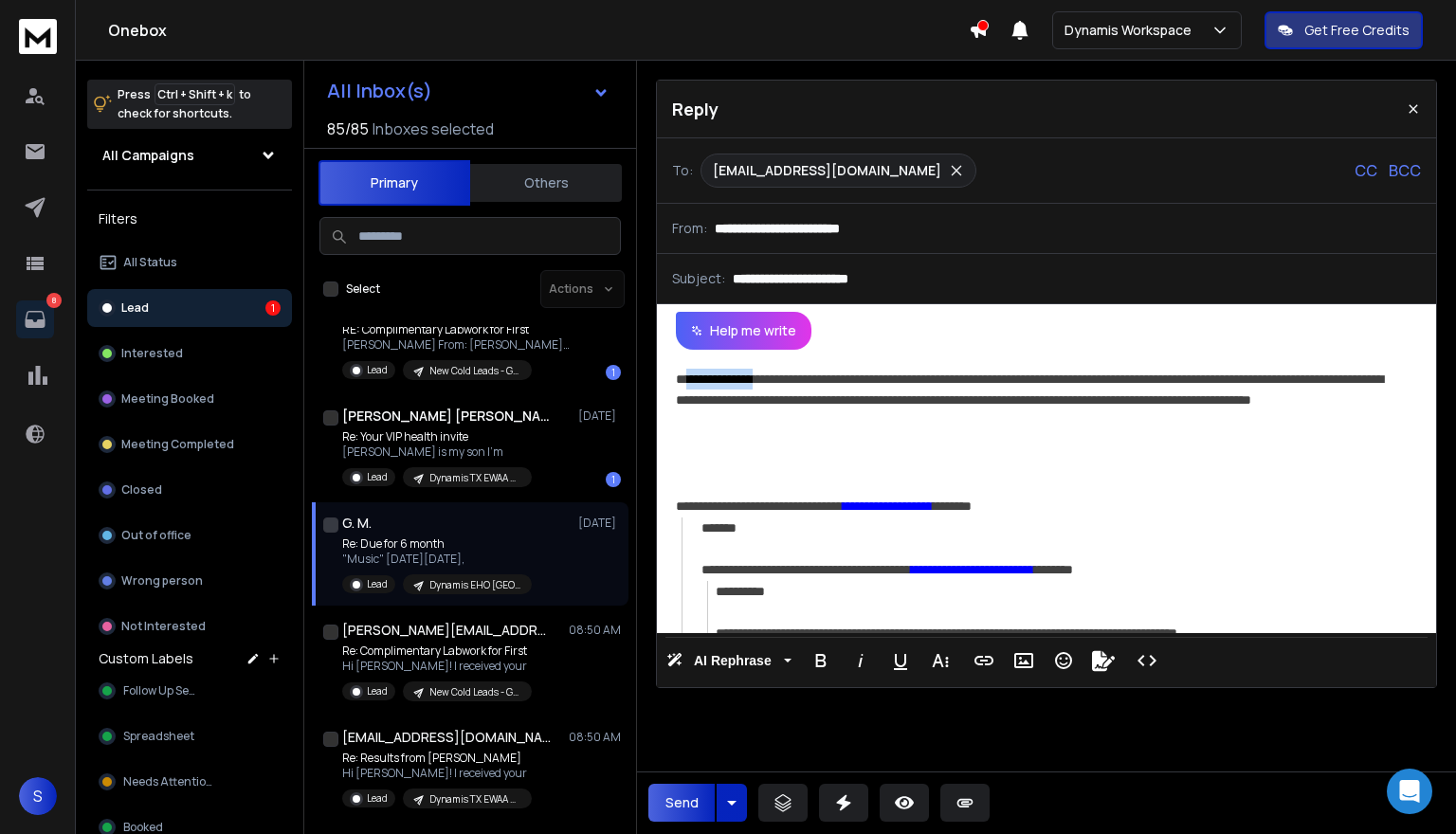
drag, startPoint x: 766, startPoint y: 377, endPoint x: 688, endPoint y: 363, distance: 79.2
click at [688, 363] on div "**********" at bounding box center [1047, 491] width 779 height 283
click at [691, 812] on button "Send" at bounding box center [681, 803] width 67 height 38
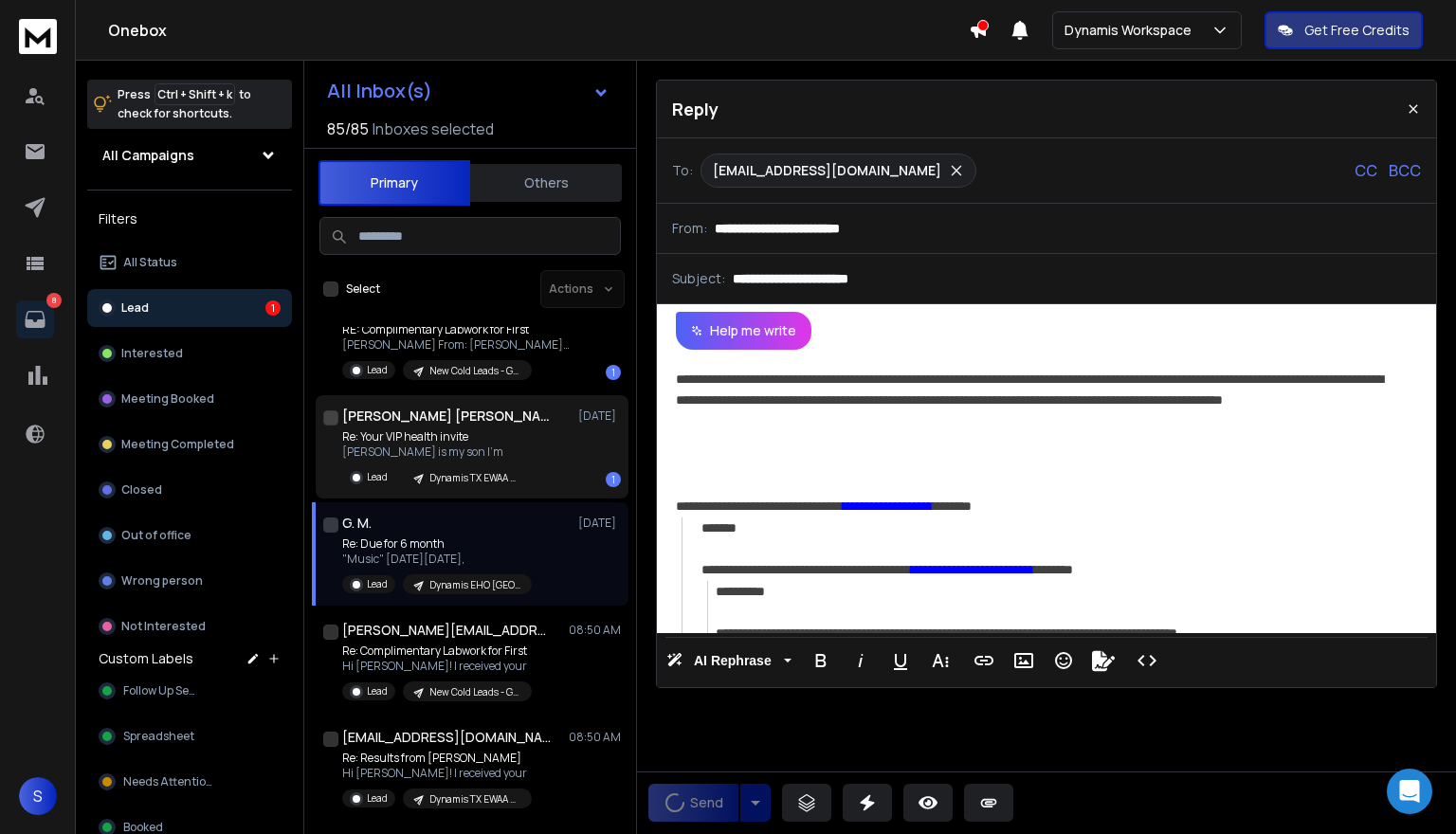
click at [451, 447] on p "[PERSON_NAME] is my son I’m" at bounding box center [436, 451] width 190 height 15
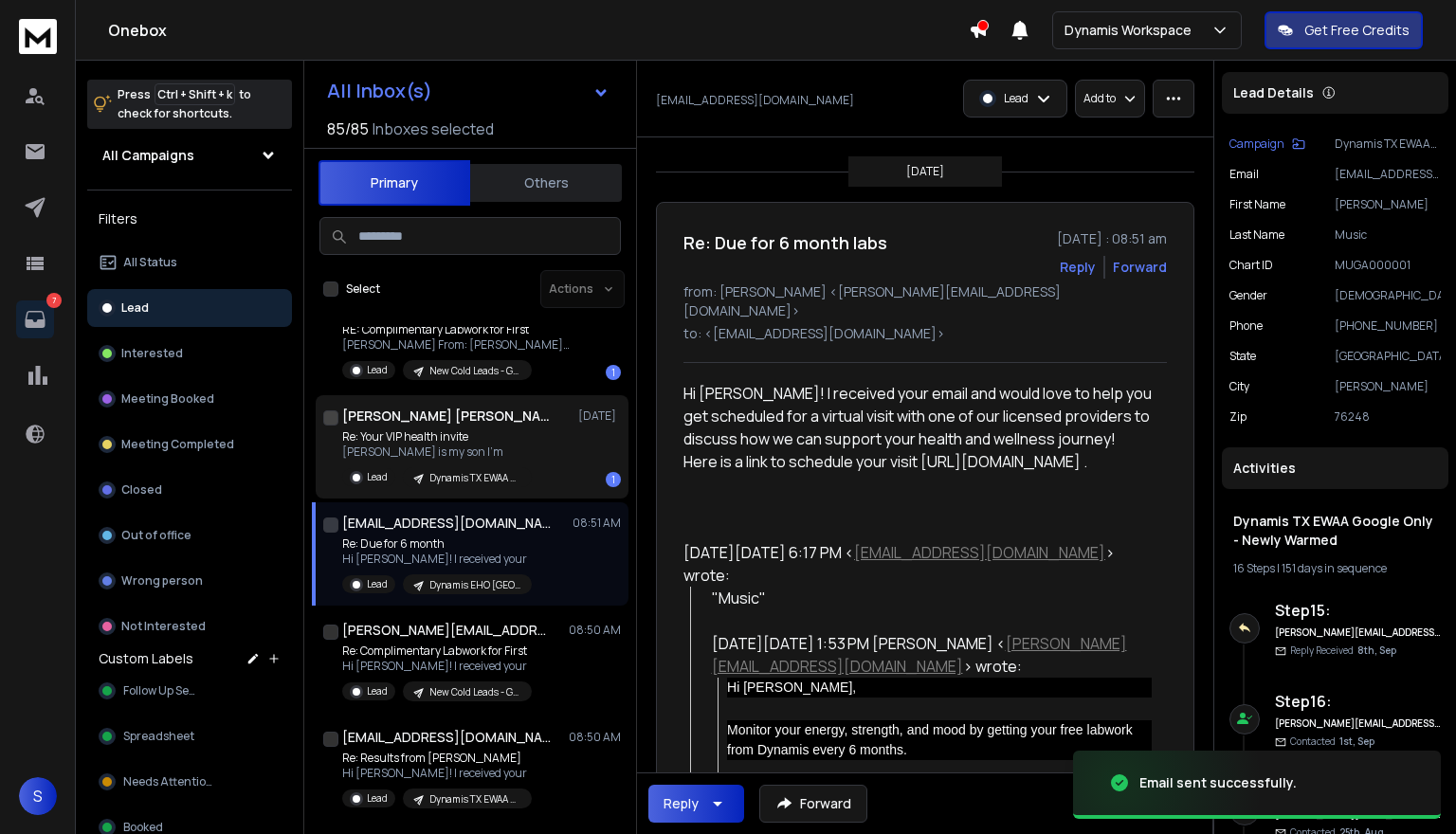
click at [451, 447] on p "[PERSON_NAME] is my son I’m" at bounding box center [436, 451] width 190 height 15
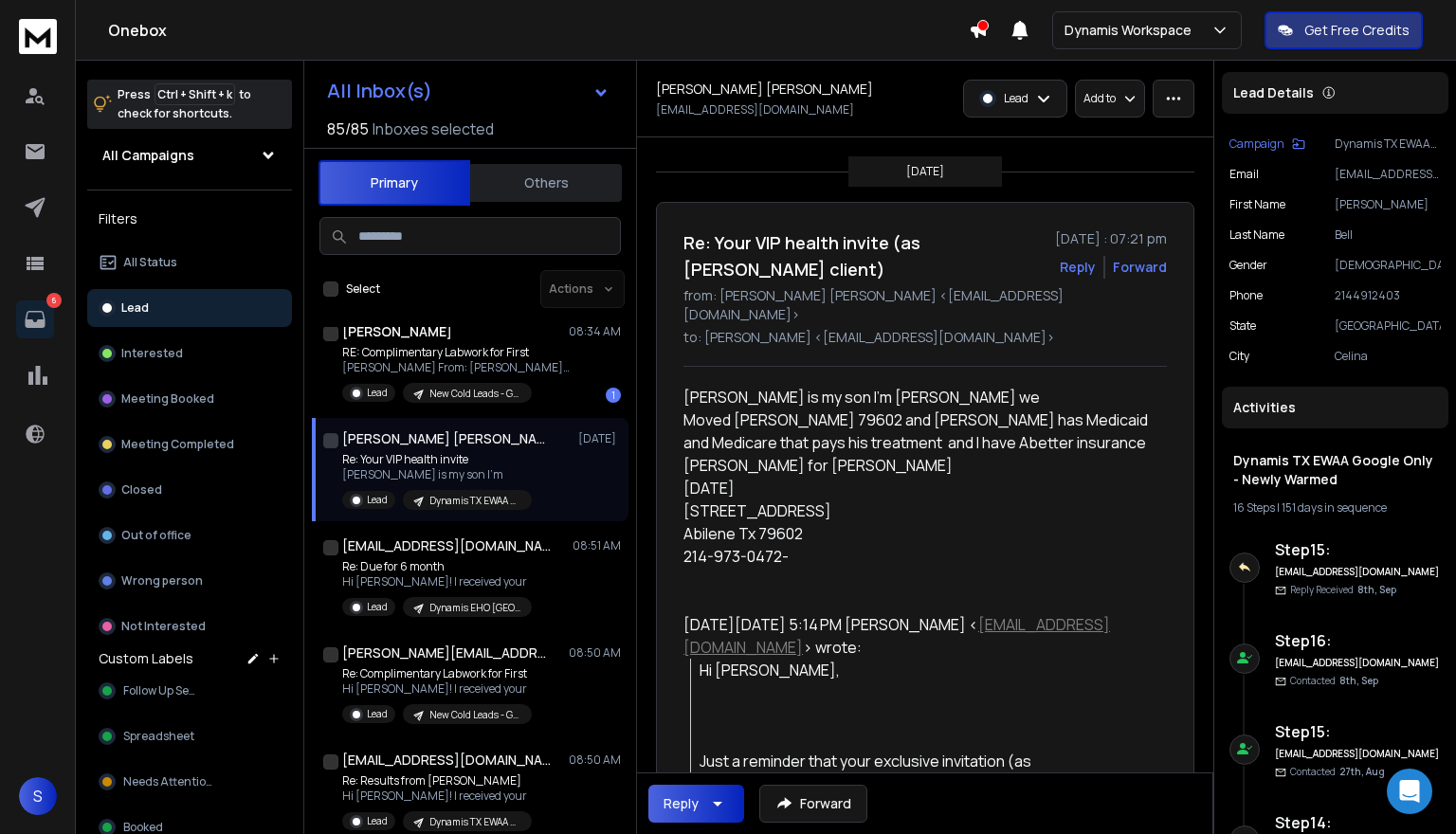
scroll to position [0, 0]
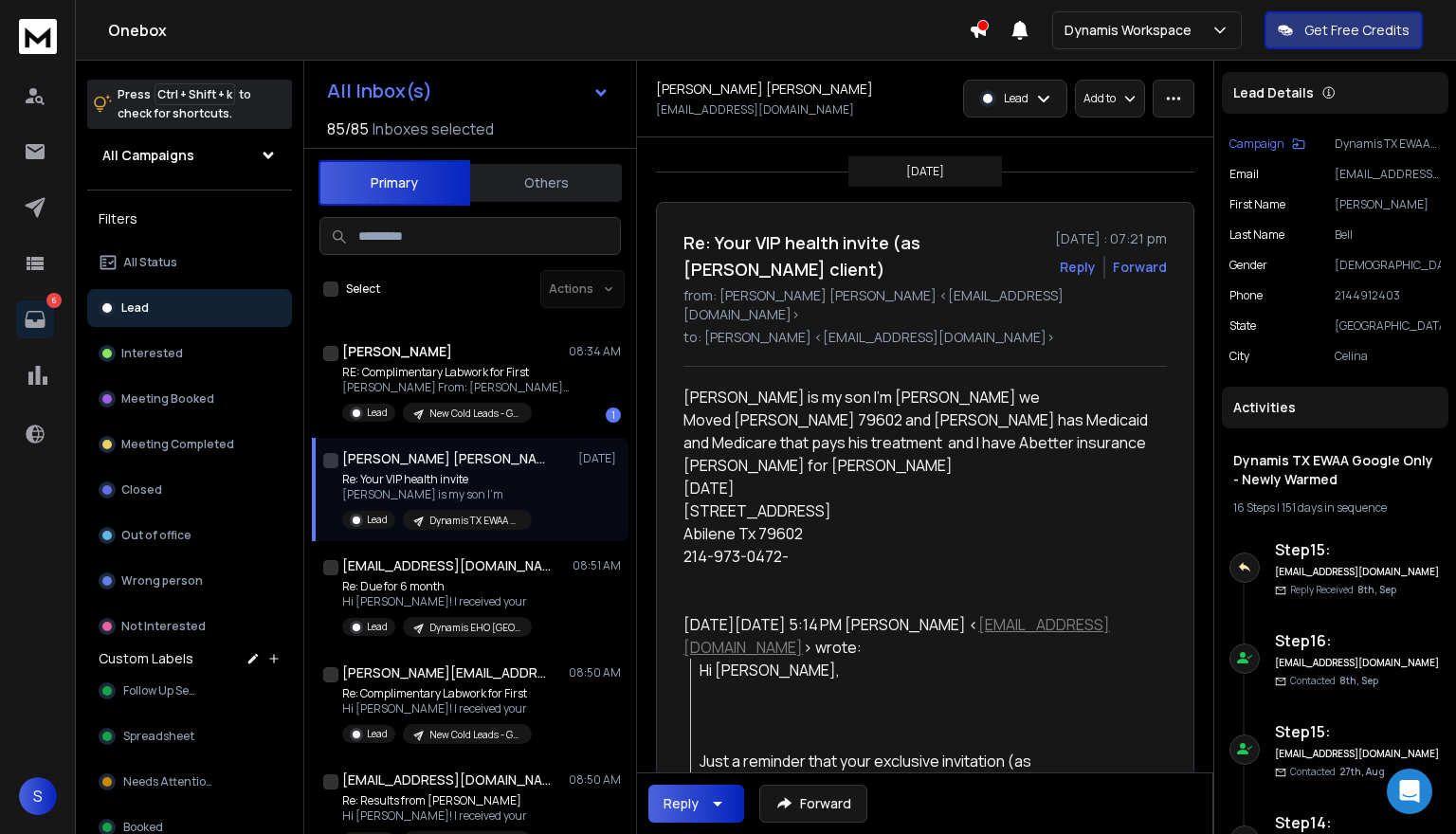
click at [1081, 265] on button "Reply" at bounding box center [1077, 266] width 36 height 19
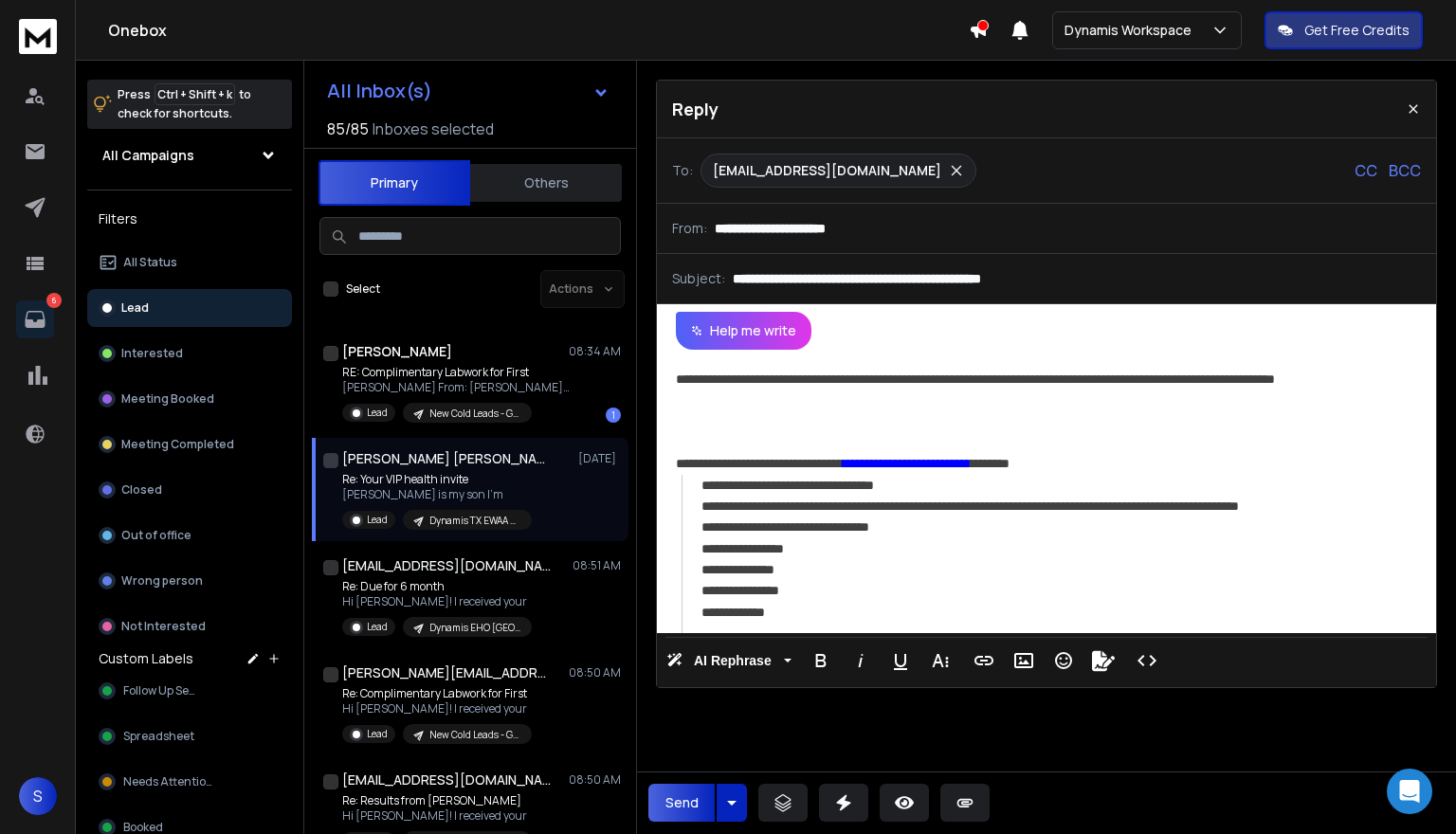
click at [678, 807] on button "Send" at bounding box center [681, 803] width 67 height 38
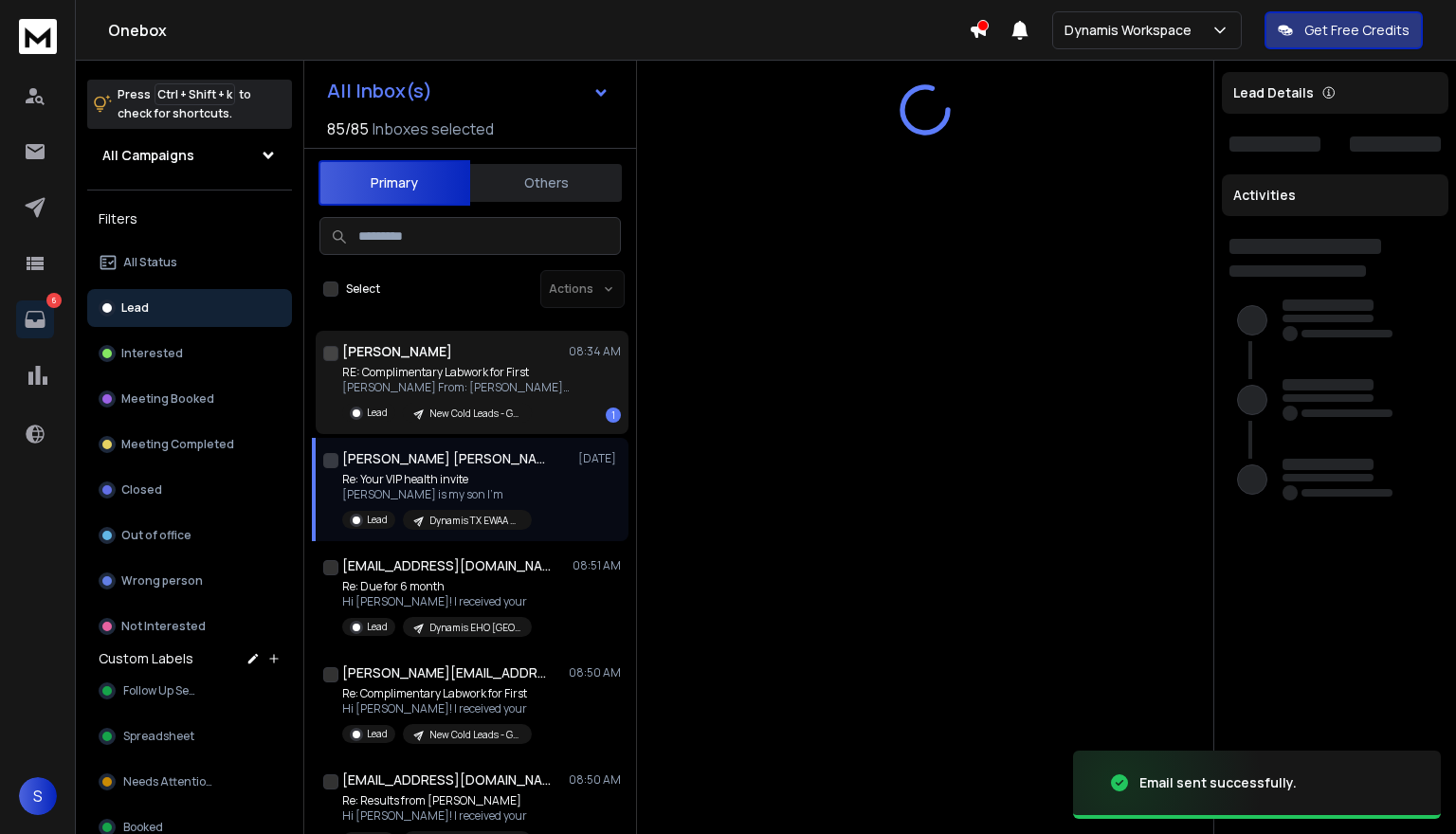
click at [459, 382] on p "[PERSON_NAME] From: [PERSON_NAME] Sent:" at bounding box center [455, 387] width 228 height 15
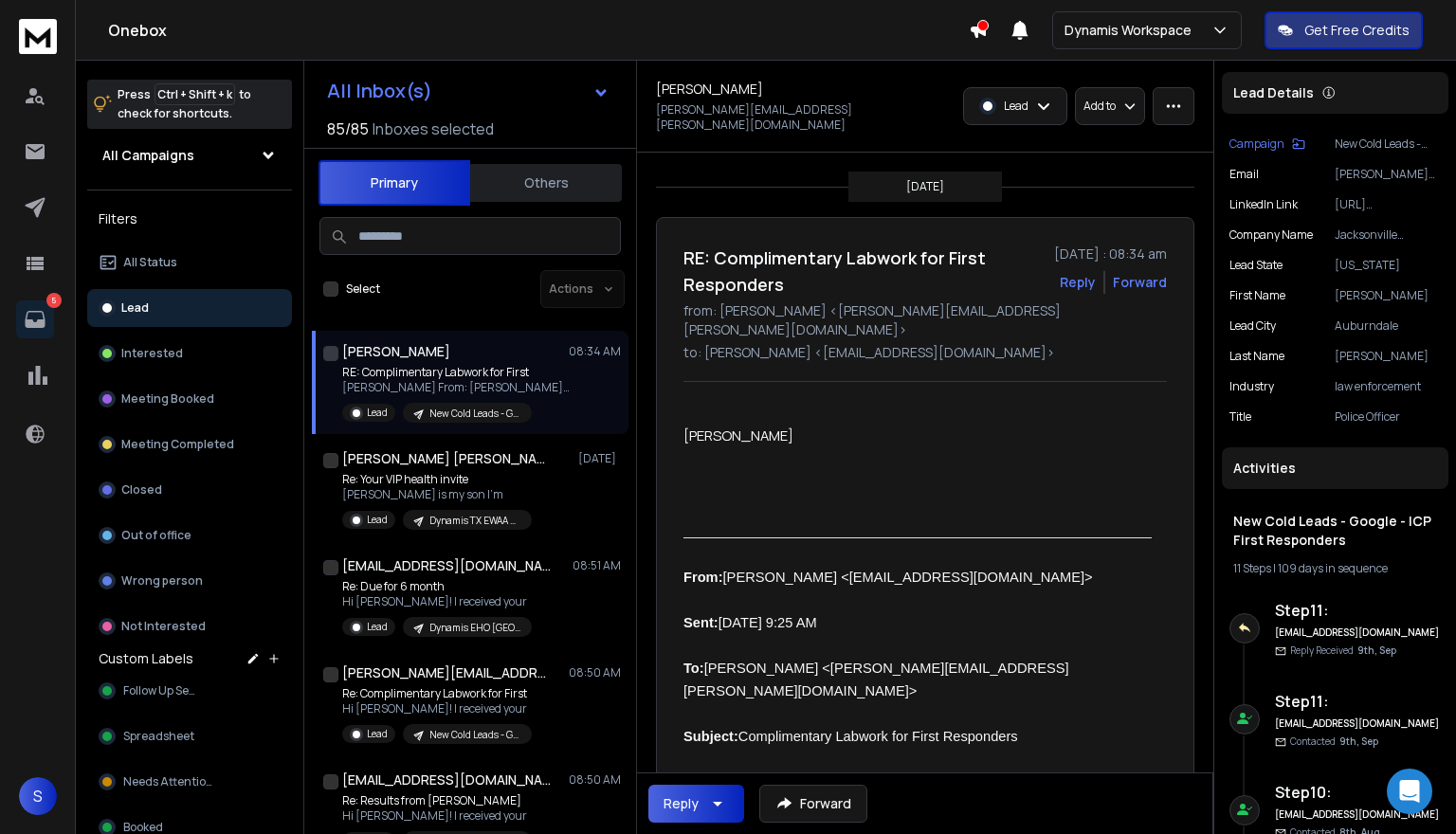
click at [459, 382] on p "[PERSON_NAME] From: [PERSON_NAME] Sent:" at bounding box center [455, 387] width 228 height 15
click at [1060, 273] on button "Reply" at bounding box center [1077, 282] width 36 height 19
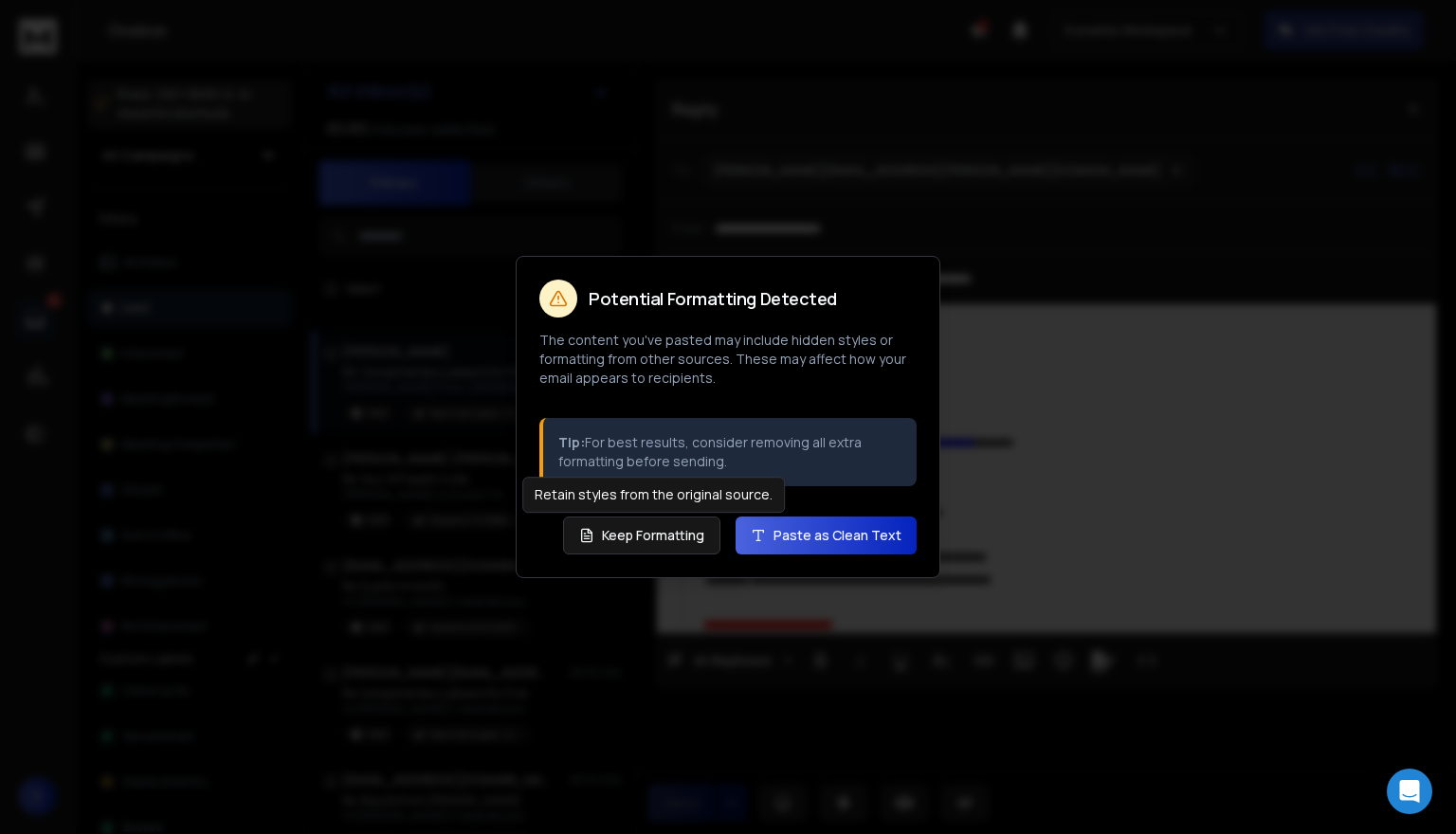
click at [850, 516] on body "Your warmest leads are on your site – Turn visits into conversations Reach Out …" at bounding box center [728, 417] width 1456 height 834
click at [842, 541] on button "Paste as Clean Text" at bounding box center [826, 536] width 181 height 38
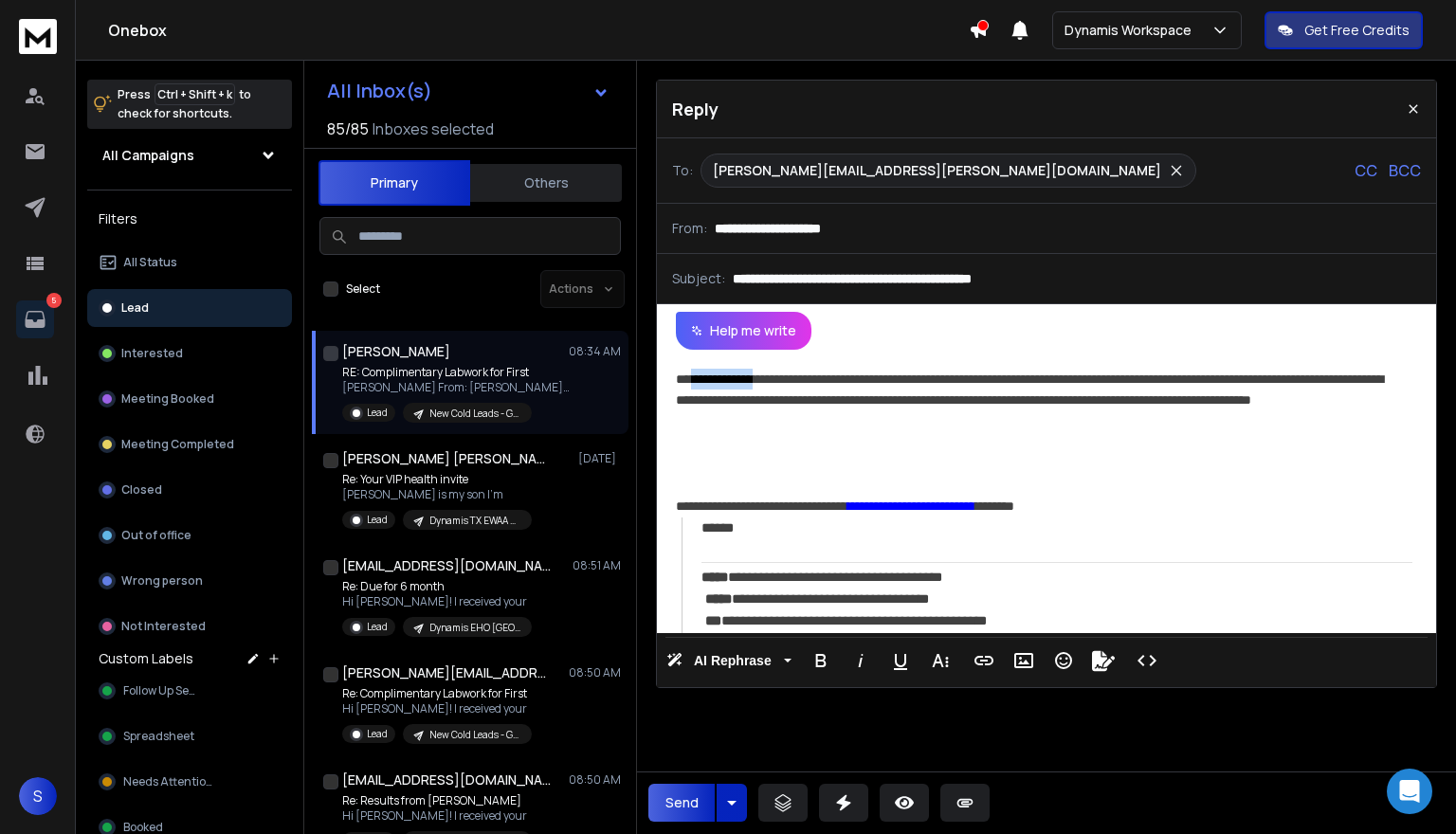
drag, startPoint x: 766, startPoint y: 379, endPoint x: 691, endPoint y: 373, distance: 75.2
click at [691, 373] on div "**********" at bounding box center [1037, 401] width 723 height 64
click at [672, 804] on button "Send" at bounding box center [681, 803] width 67 height 38
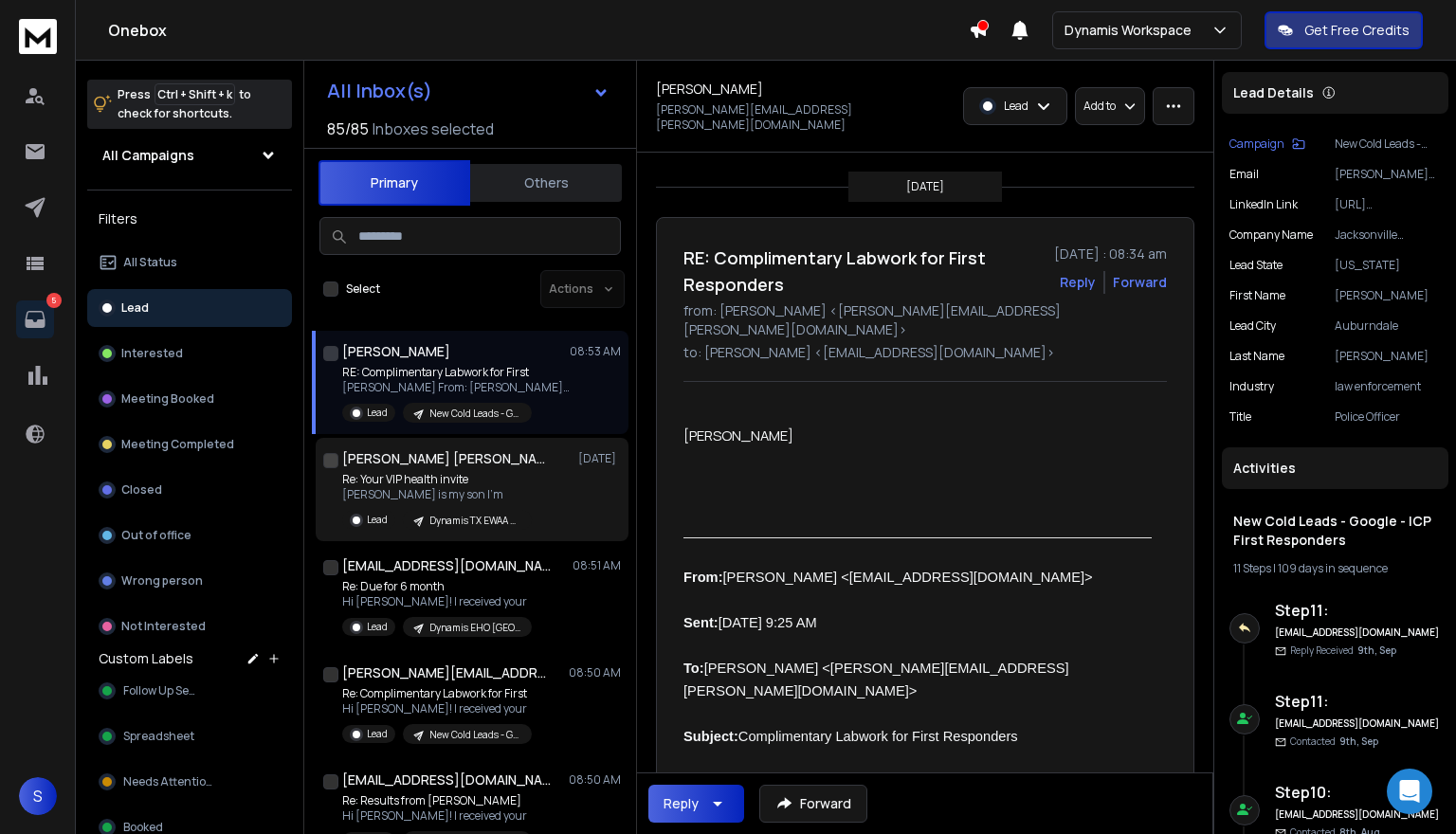
click at [465, 478] on p "Re: Your VIP health invite" at bounding box center [436, 479] width 190 height 15
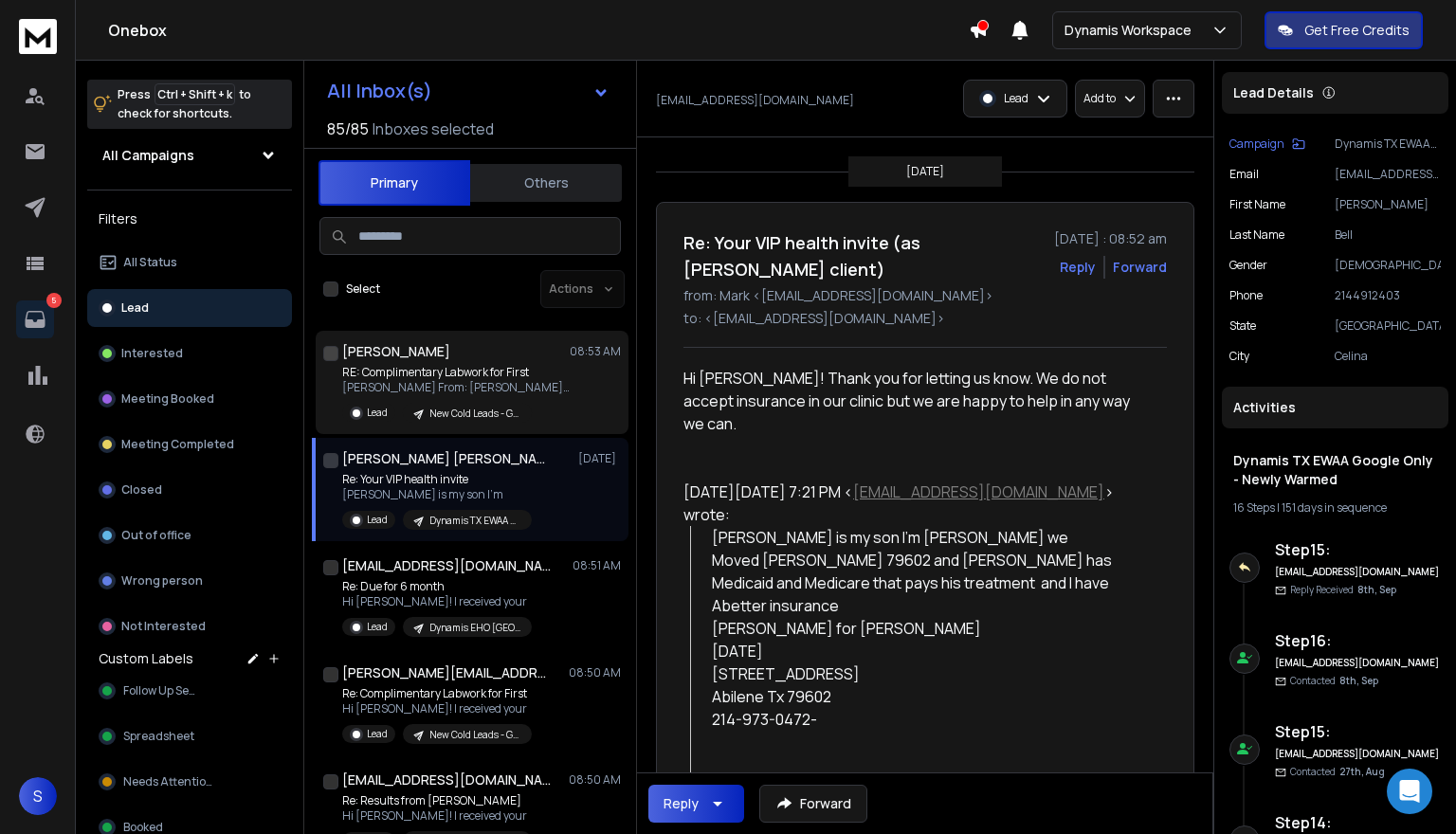
click at [472, 371] on p "RE: Complimentary Labwork for First" at bounding box center [455, 372] width 228 height 15
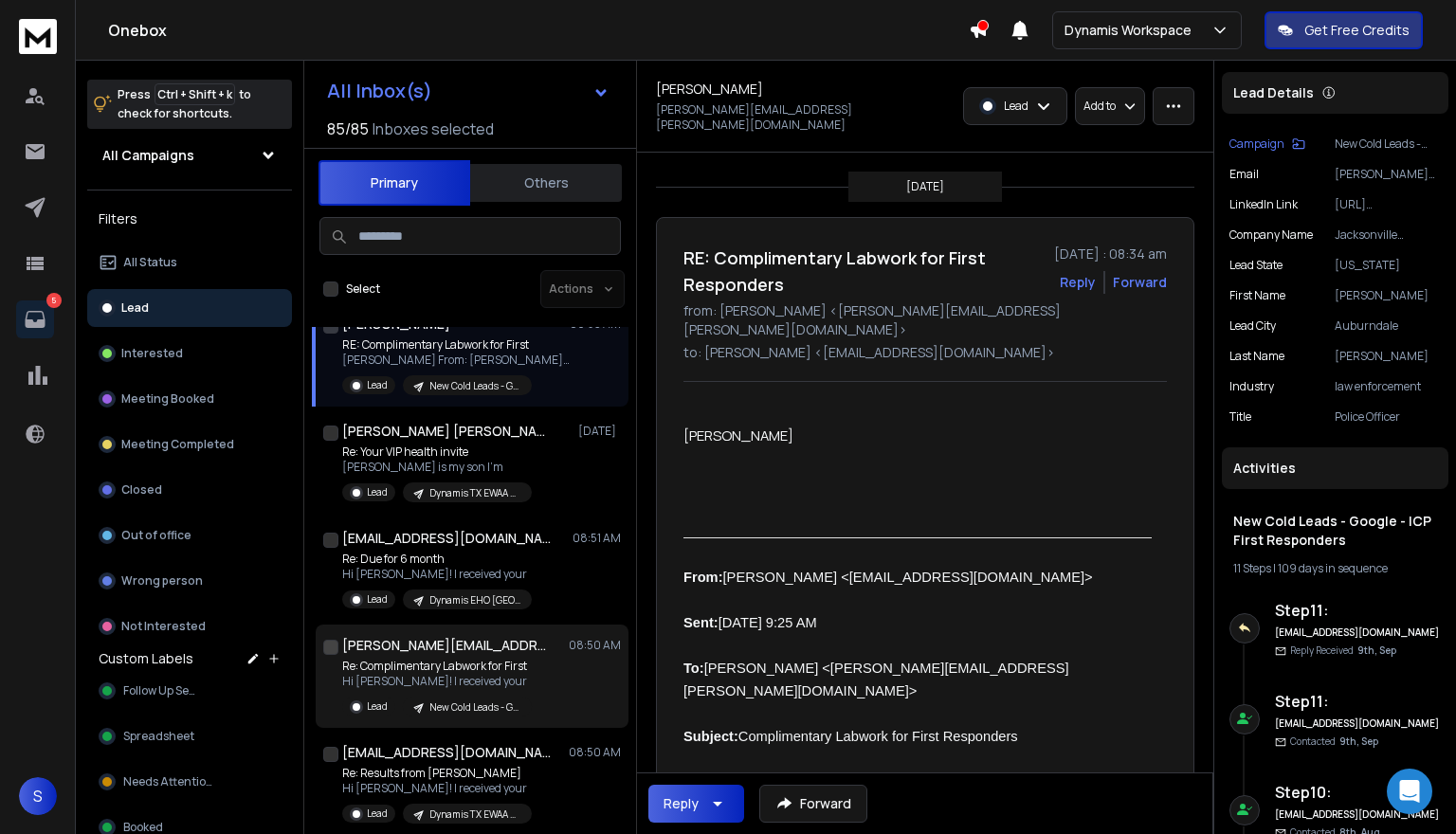
scroll to position [43, 0]
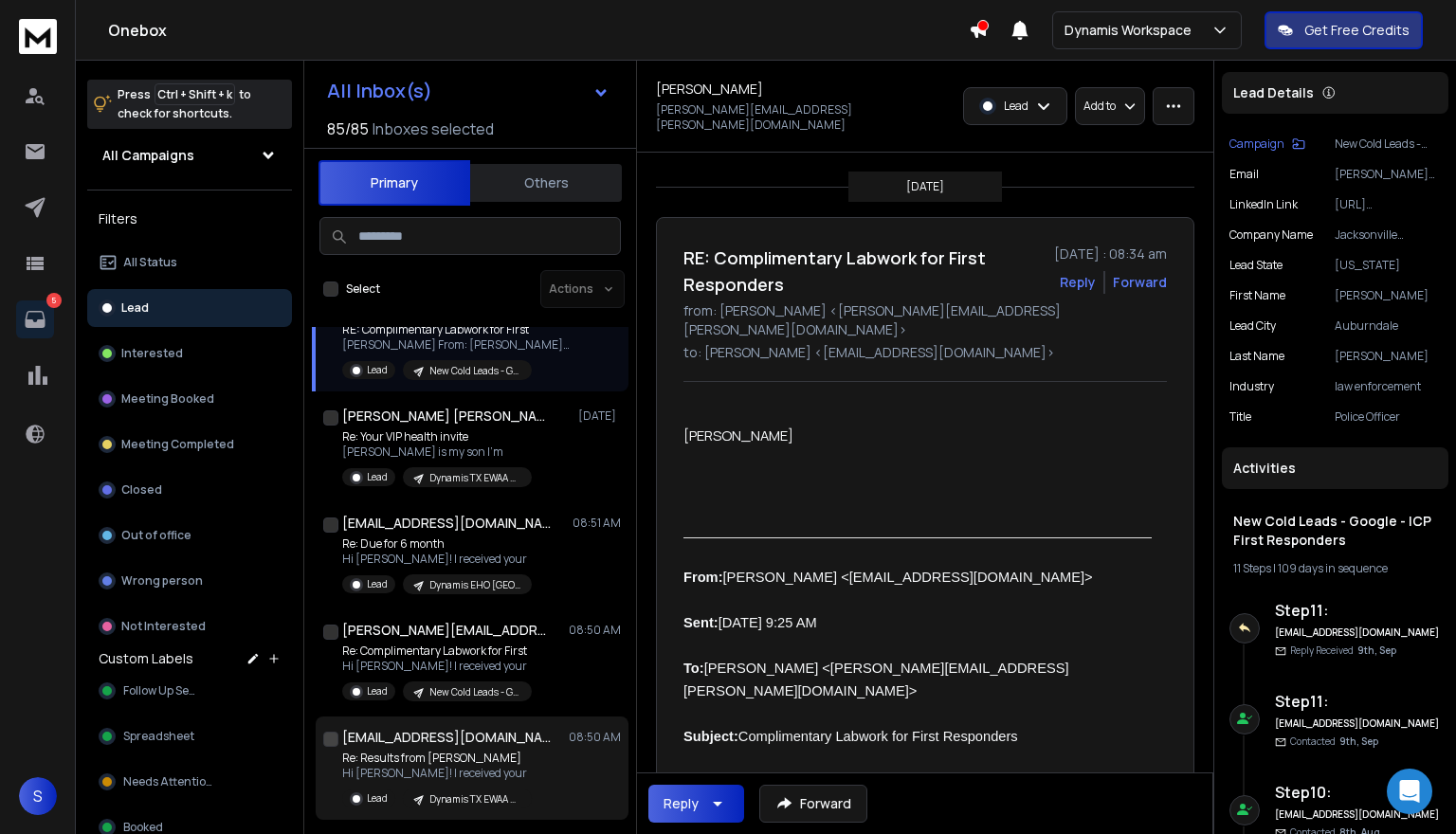
click at [466, 757] on p "Re: Results from [PERSON_NAME]" at bounding box center [436, 757] width 190 height 15
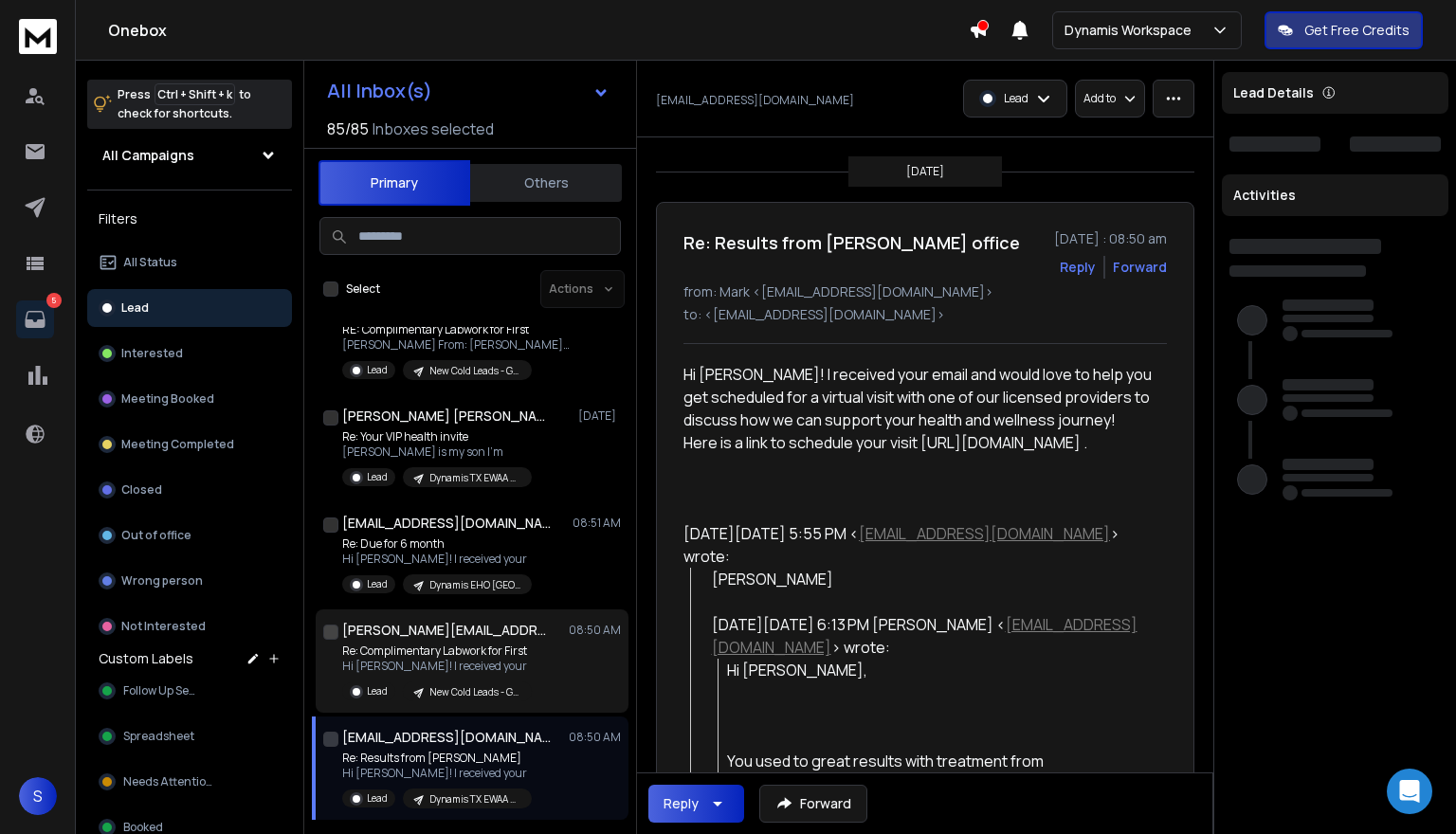
click at [462, 647] on p "Re: Complimentary Labwork for First" at bounding box center [436, 651] width 190 height 15
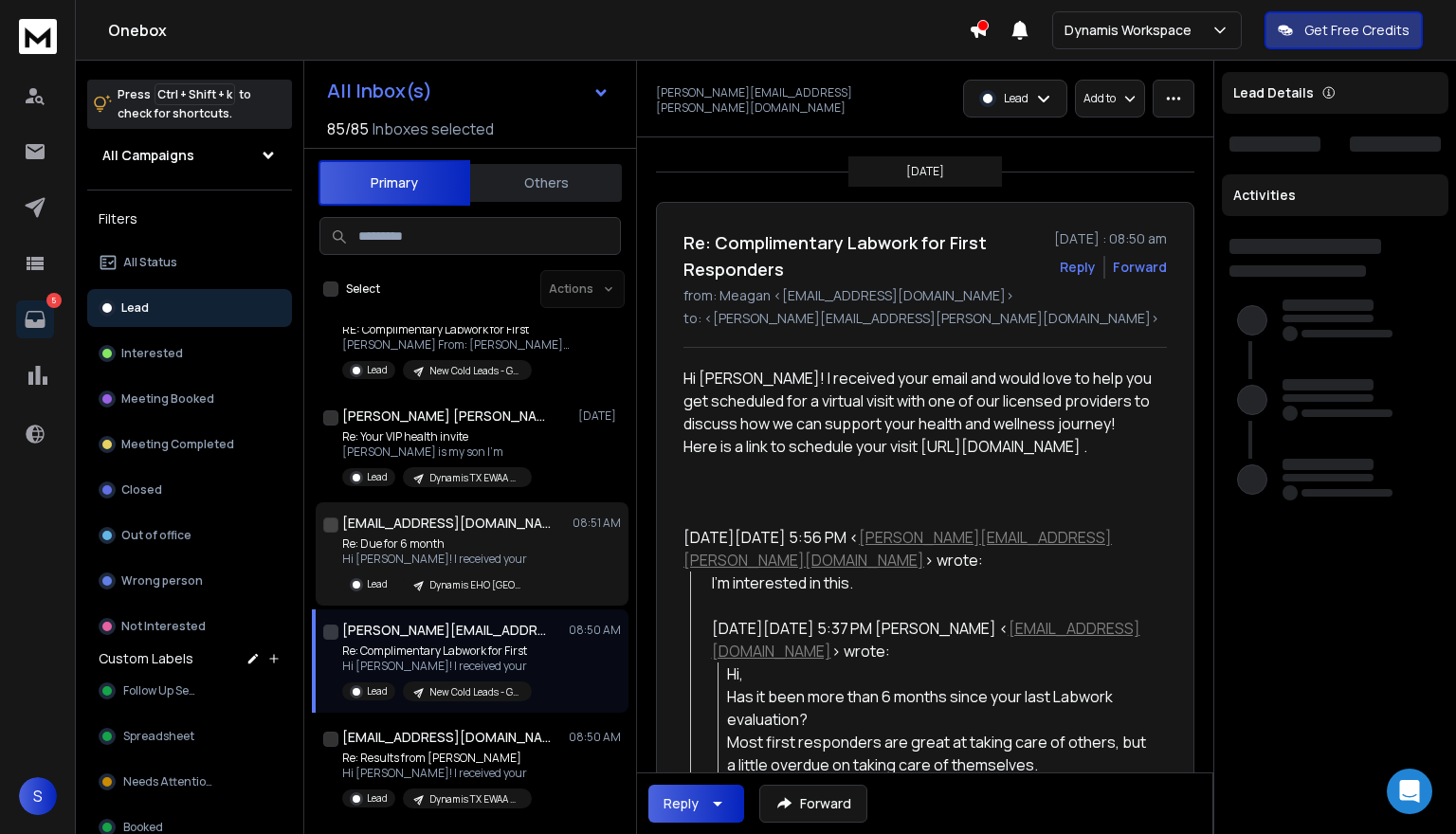
click at [459, 543] on p "Re: Due for 6 month" at bounding box center [436, 544] width 190 height 15
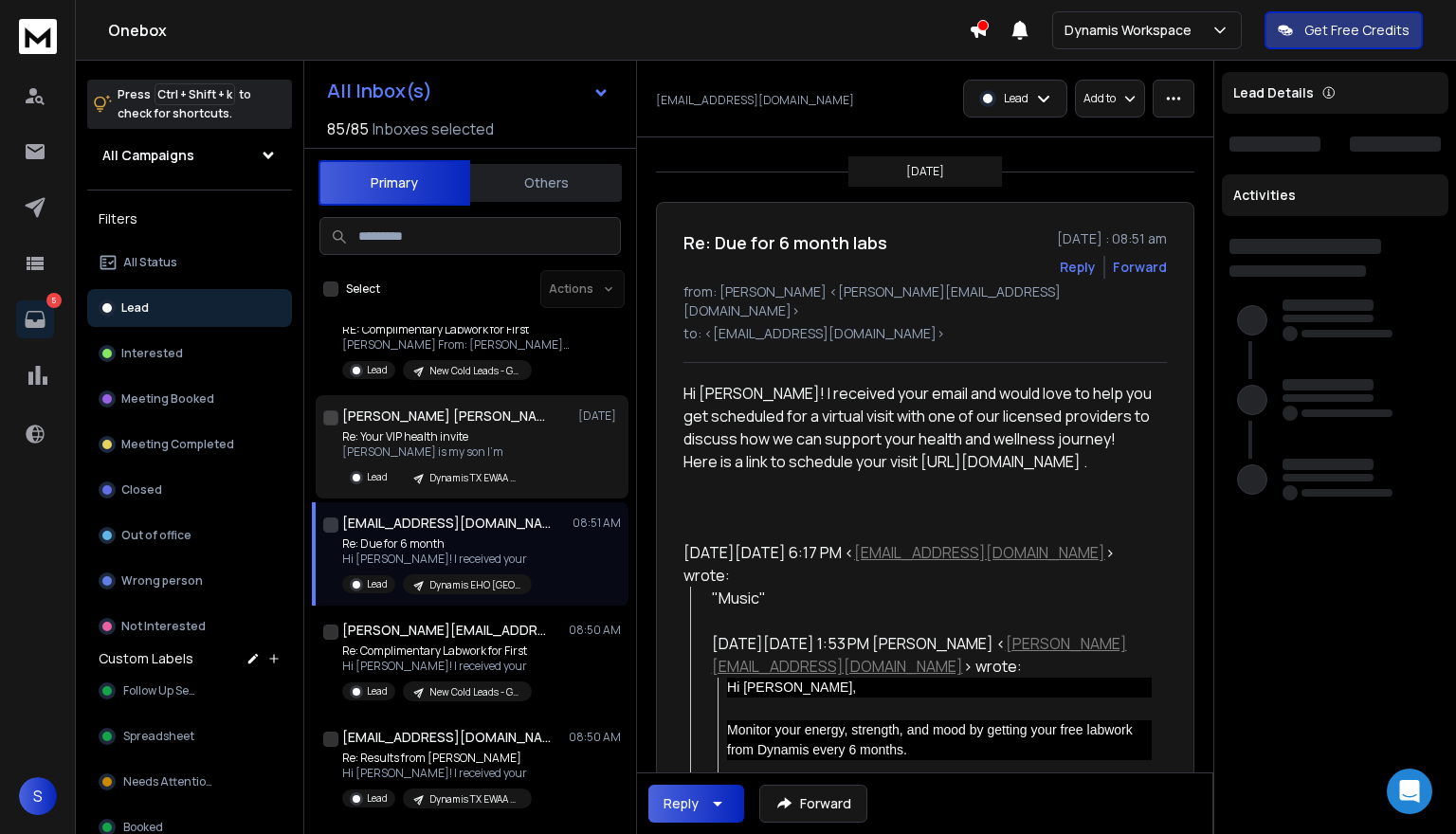
click at [469, 429] on p "Re: Your VIP health invite" at bounding box center [436, 436] width 190 height 15
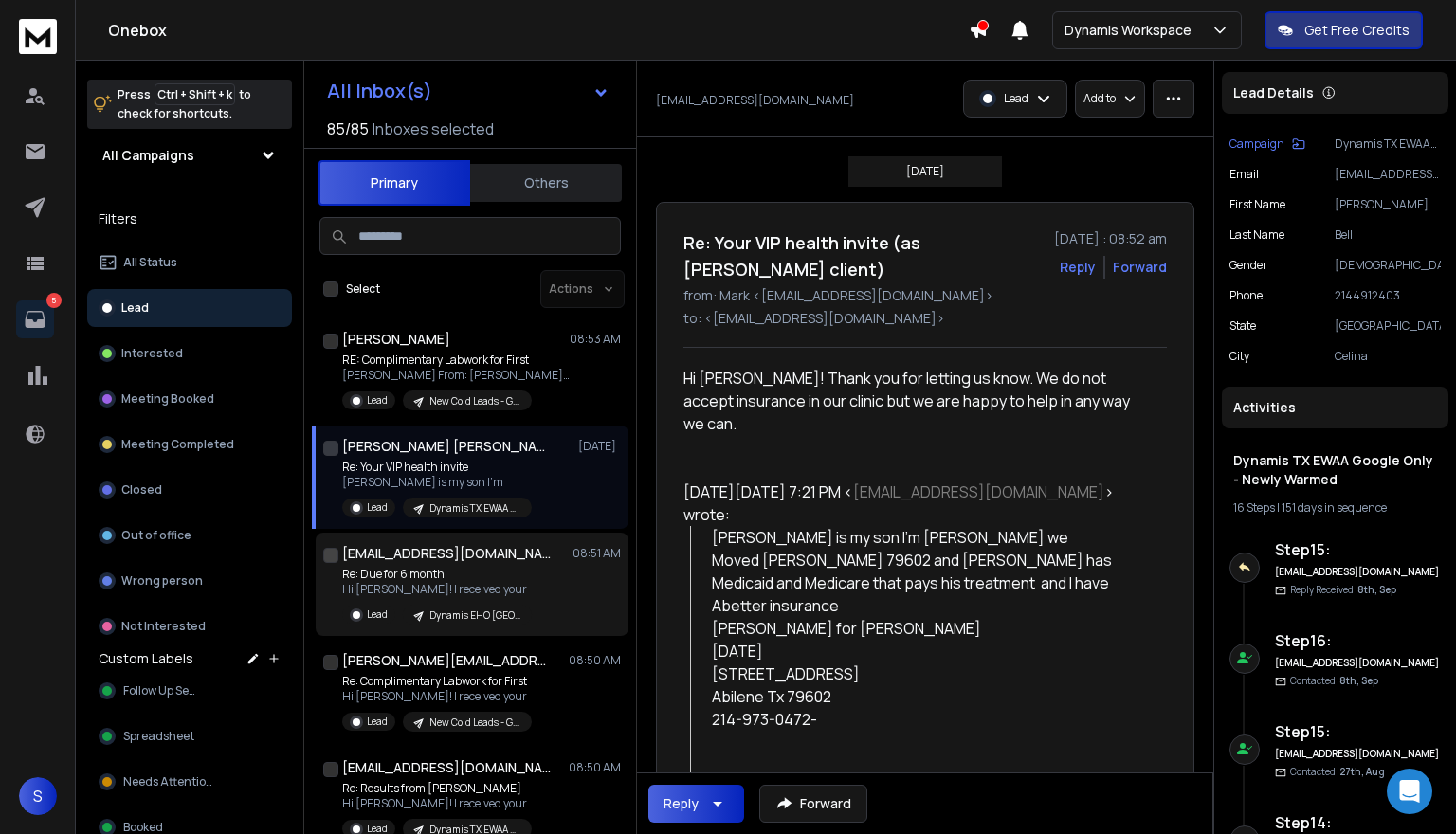
scroll to position [0, 0]
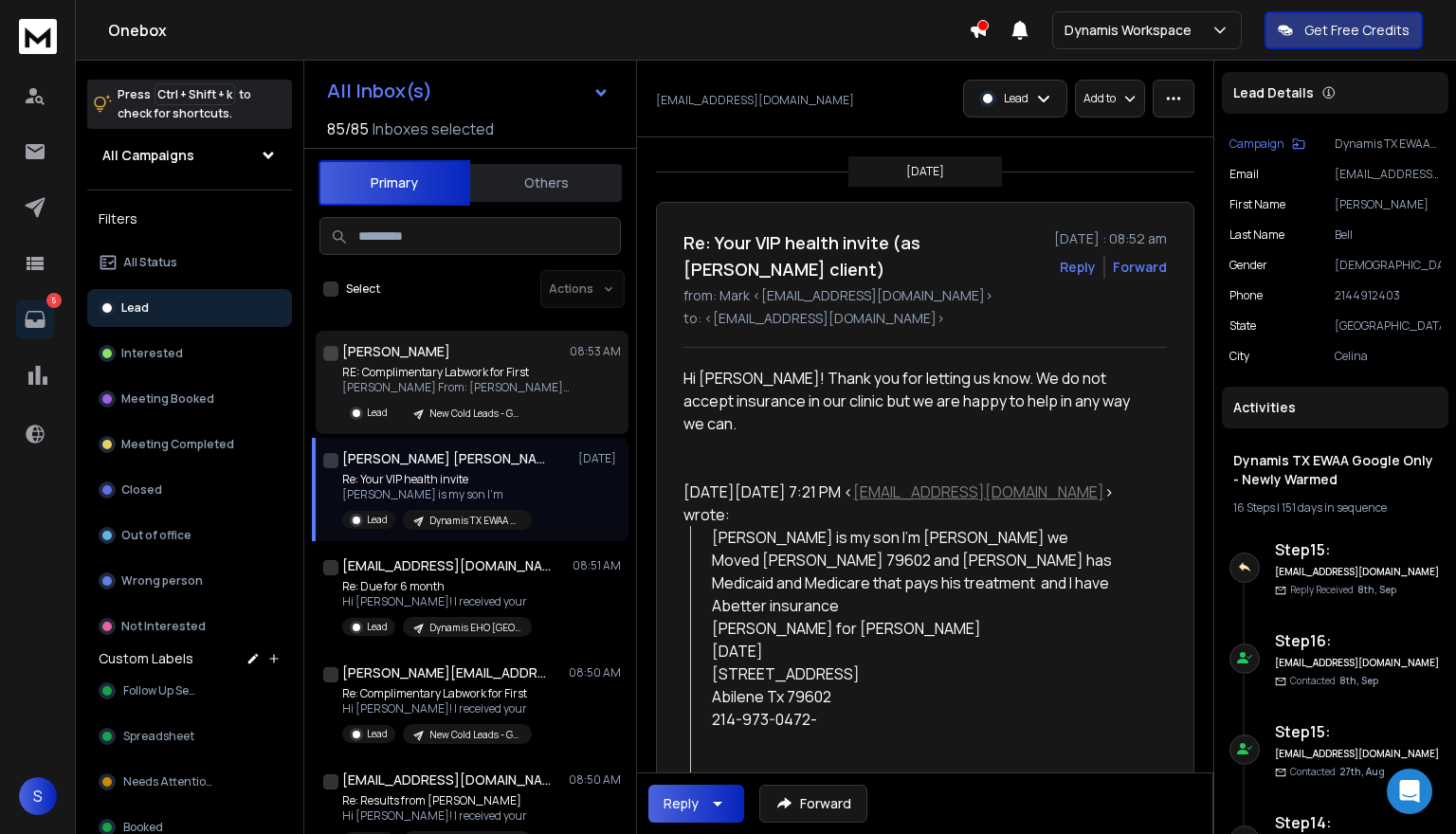
click at [399, 380] on p "[PERSON_NAME] From: [PERSON_NAME] Sent:" at bounding box center [455, 387] width 228 height 15
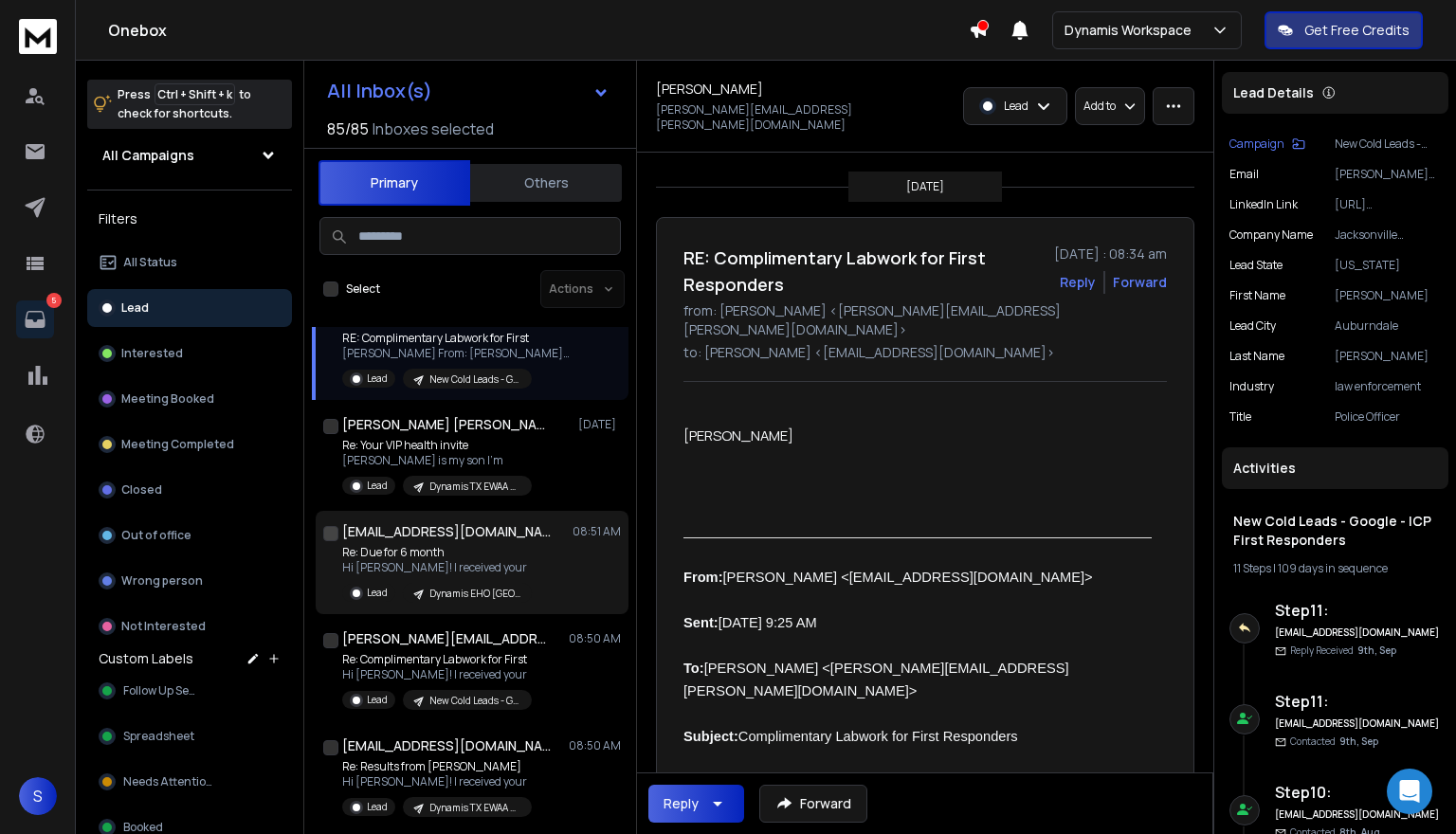
scroll to position [43, 0]
